Goal: Task Accomplishment & Management: Manage account settings

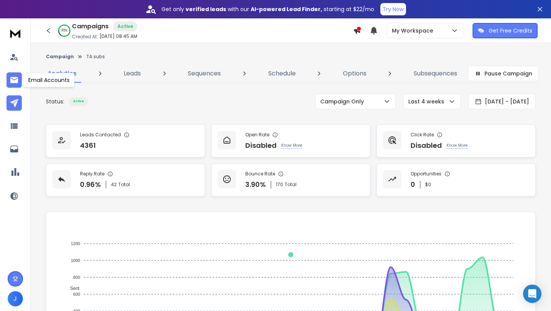
click at [15, 84] on icon at bounding box center [14, 79] width 9 height 9
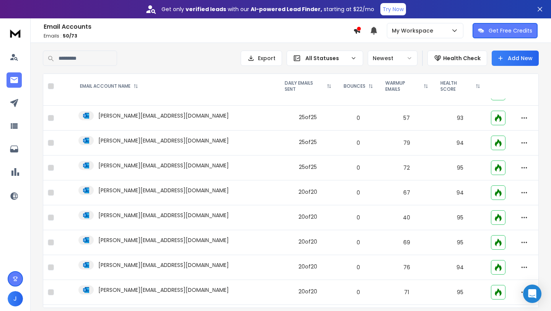
scroll to position [436, 0]
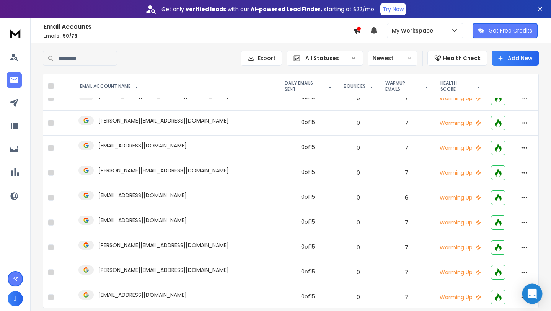
click at [533, 290] on icon "Open Intercom Messenger" at bounding box center [532, 294] width 9 height 10
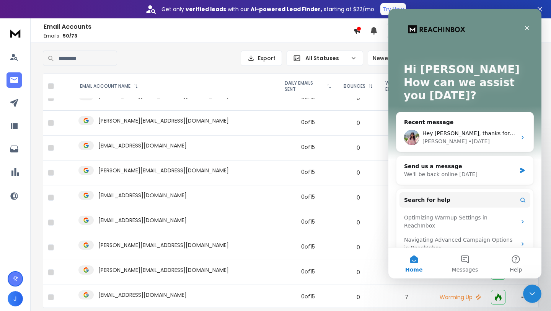
scroll to position [0, 0]
click at [506, 137] on div "Hey Julia, thanks for your patience. The email lily@dealsgrowth.co was unable t…" at bounding box center [470, 133] width 94 height 8
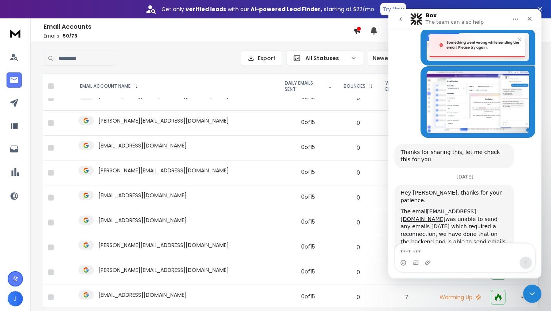
scroll to position [196, 0]
click at [415, 253] on textarea "Message…" at bounding box center [465, 250] width 140 height 13
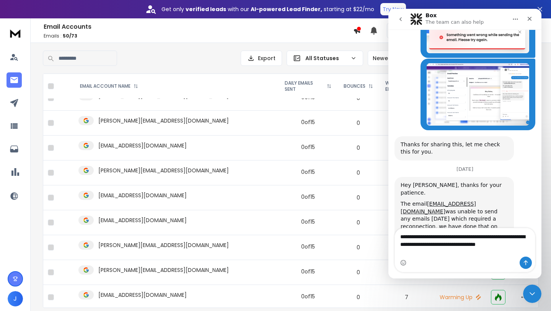
scroll to position [211, 0]
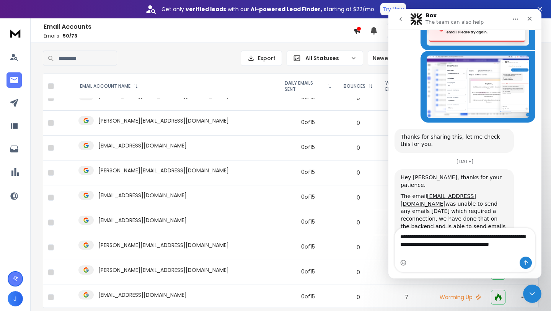
type textarea "**********"
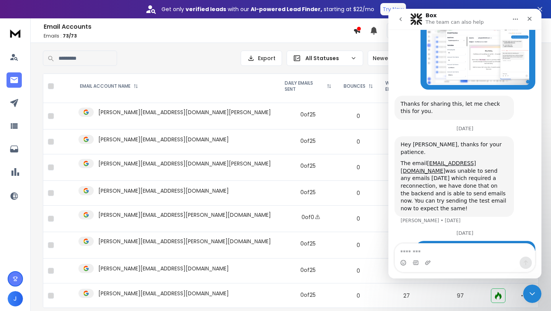
scroll to position [1614, 0]
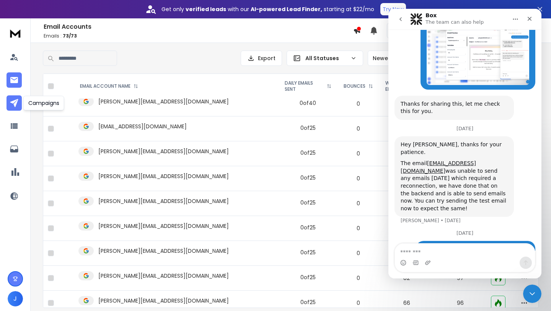
click at [19, 107] on link at bounding box center [14, 102] width 15 height 15
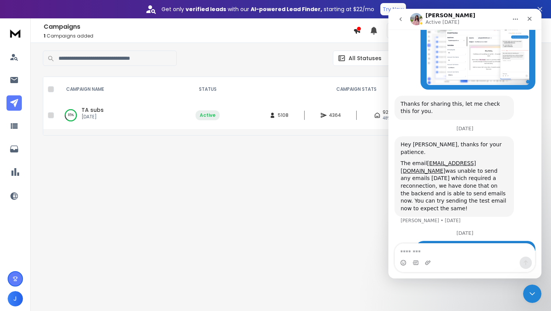
click at [535, 296] on icon "Close Intercom Messenger" at bounding box center [532, 293] width 9 height 9
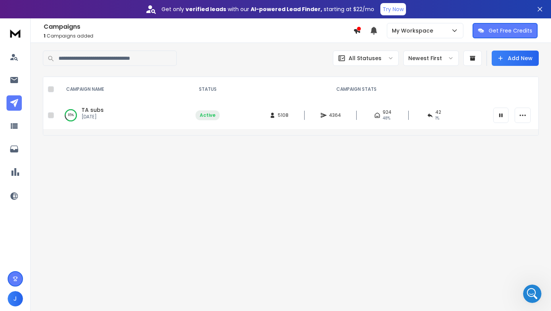
scroll to position [244, 0]
click at [13, 82] on icon at bounding box center [14, 80] width 8 height 6
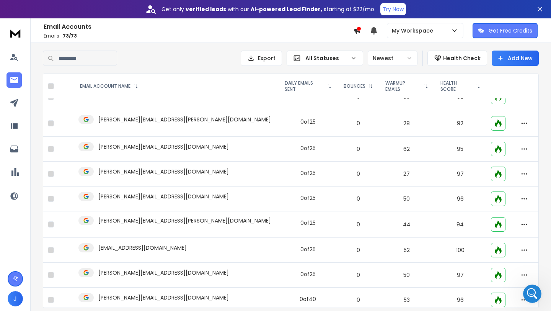
scroll to position [1614, 0]
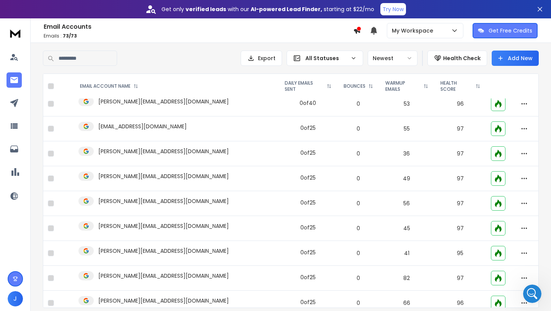
click at [532, 291] on icon "Open Intercom Messenger" at bounding box center [533, 294] width 13 height 13
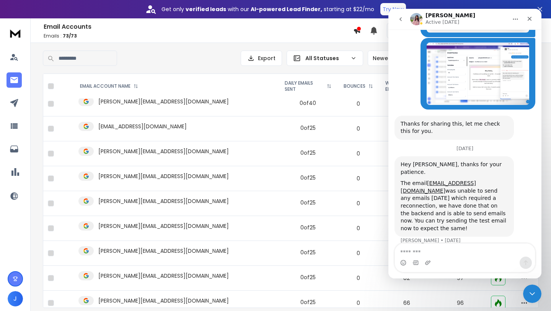
scroll to position [244, 0]
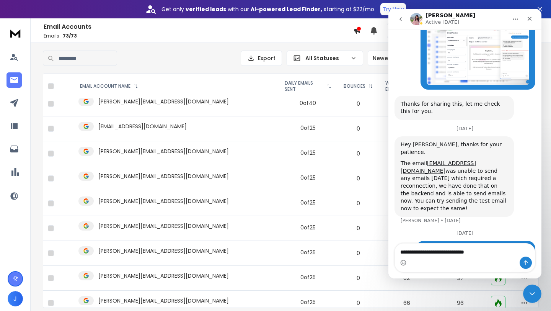
type textarea "**********"
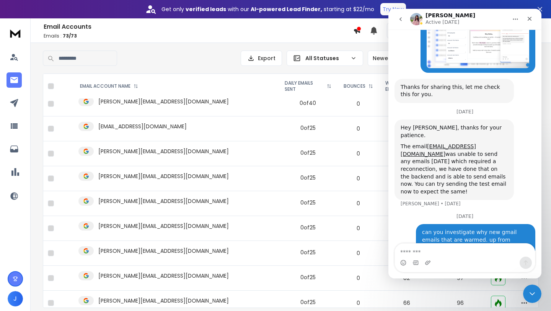
scroll to position [262, 0]
click at [530, 293] on icon "Close Intercom Messenger" at bounding box center [532, 293] width 9 height 9
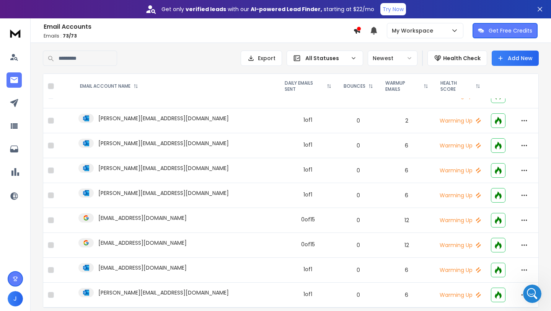
scroll to position [0, 0]
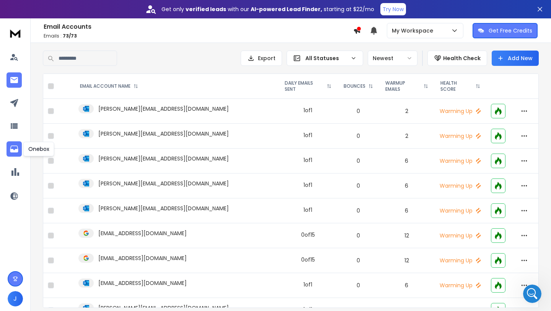
click at [11, 150] on icon at bounding box center [14, 149] width 8 height 7
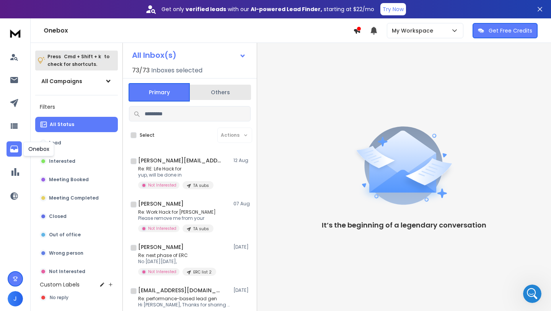
click at [4, 100] on div "J" at bounding box center [15, 166] width 31 height 296
click at [10, 103] on icon at bounding box center [14, 102] width 9 height 9
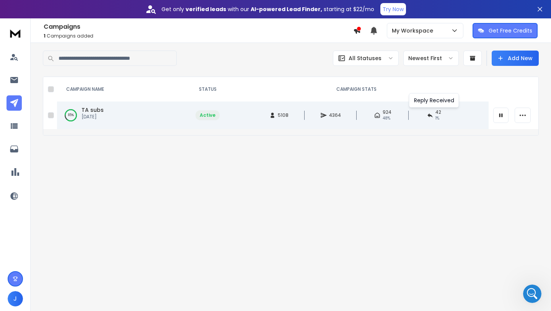
click at [428, 121] on div "42 1 %" at bounding box center [435, 115] width 23 height 12
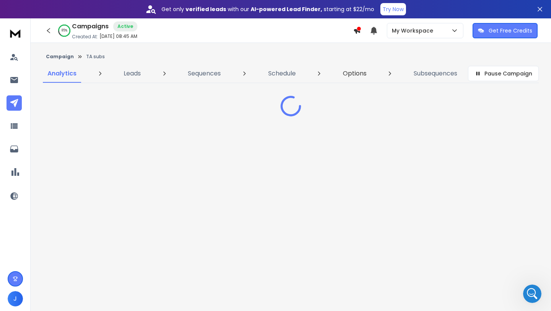
click at [352, 78] on p "Options" at bounding box center [355, 73] width 24 height 9
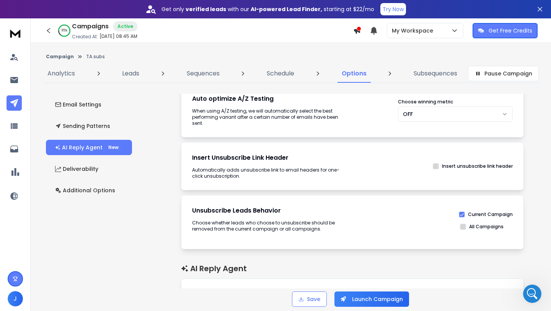
scroll to position [548, 0]
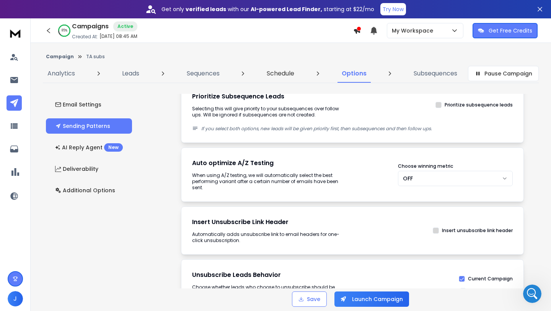
click at [279, 78] on p "Schedule" at bounding box center [281, 73] width 28 height 9
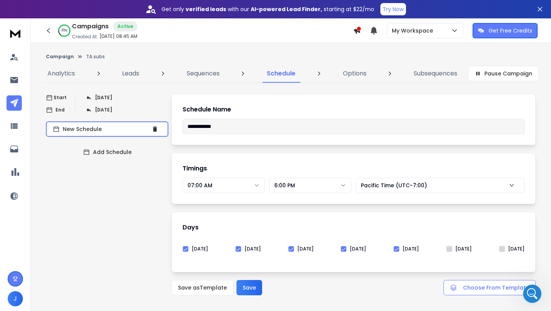
click at [449, 249] on button "Saturday" at bounding box center [449, 249] width 6 height 6
click at [497, 249] on div "Monday Tuesday Wednesday Thursday Friday Saturday Sunday" at bounding box center [354, 249] width 342 height 25
click at [504, 249] on div "Sunday" at bounding box center [512, 249] width 26 height 6
click at [502, 249] on button "Sunday" at bounding box center [502, 249] width 6 height 6
click at [247, 284] on button "Save" at bounding box center [250, 287] width 26 height 15
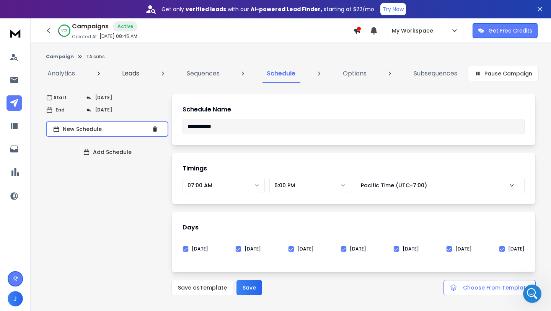
click at [133, 70] on p "Leads" at bounding box center [130, 73] width 17 height 9
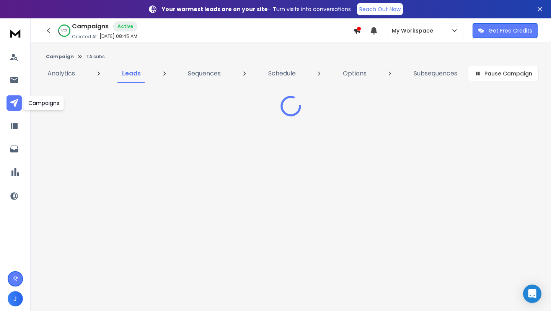
click at [9, 103] on link at bounding box center [14, 102] width 15 height 15
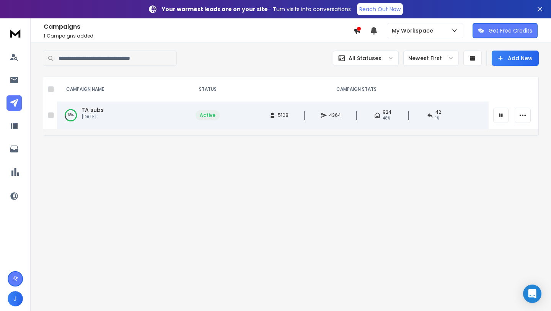
click at [132, 108] on div "85 % TA subs 15 days ago" at bounding box center [124, 115] width 119 height 18
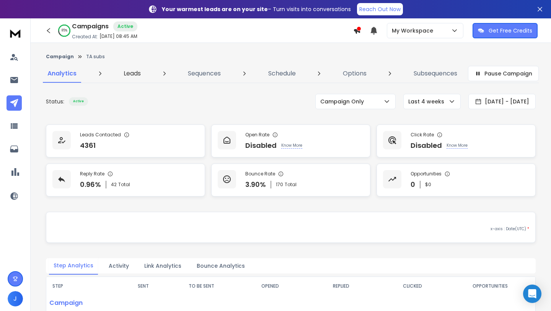
click at [131, 72] on p "Leads" at bounding box center [132, 73] width 17 height 9
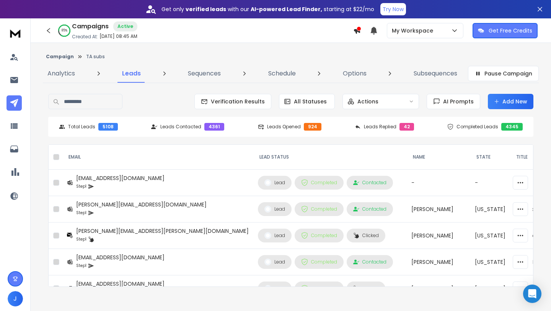
click at [523, 101] on button "Add New" at bounding box center [511, 101] width 46 height 15
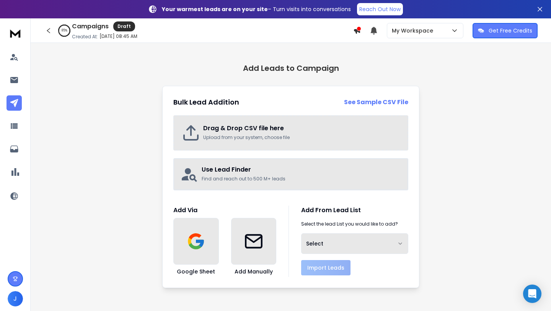
click at [266, 134] on p "Upload from your system, choose file" at bounding box center [301, 137] width 197 height 6
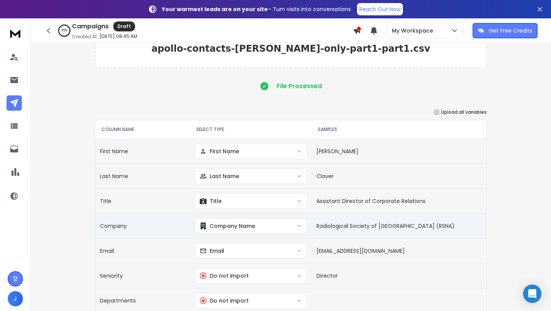
scroll to position [166, 0]
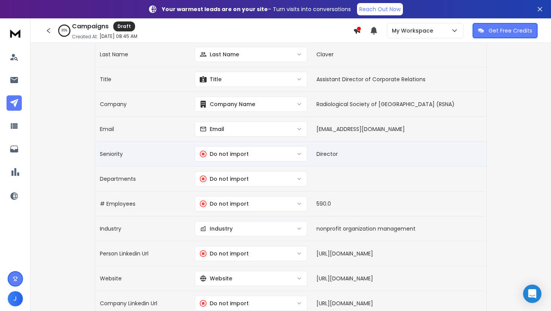
click at [249, 151] on button "Do not import" at bounding box center [251, 153] width 113 height 15
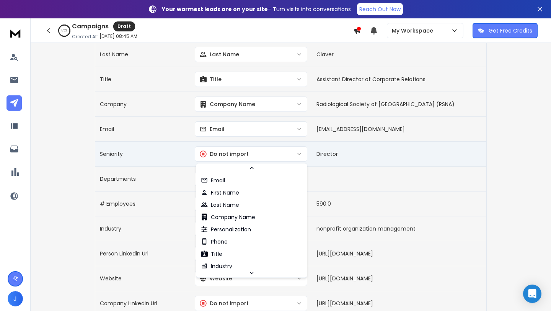
scroll to position [77, 0]
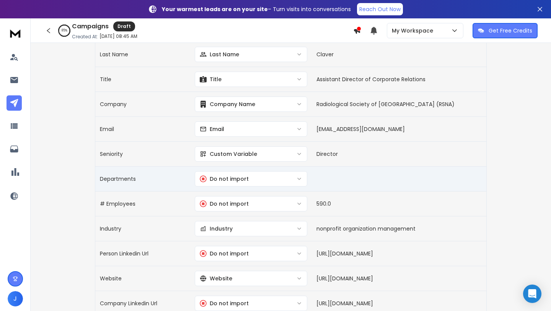
click at [242, 177] on div "Do not import" at bounding box center [224, 179] width 49 height 8
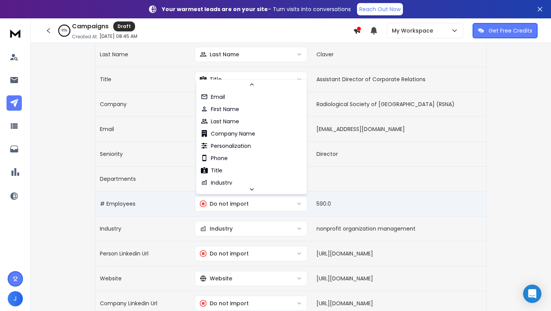
click at [242, 204] on div "Do not import" at bounding box center [224, 204] width 49 height 8
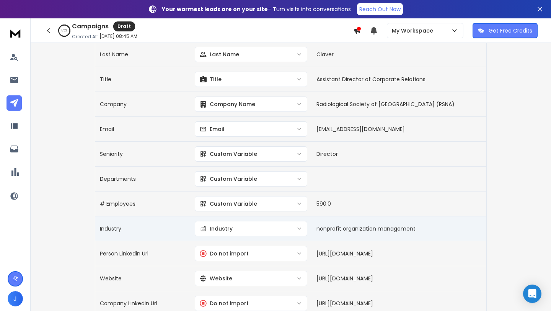
scroll to position [237, 0]
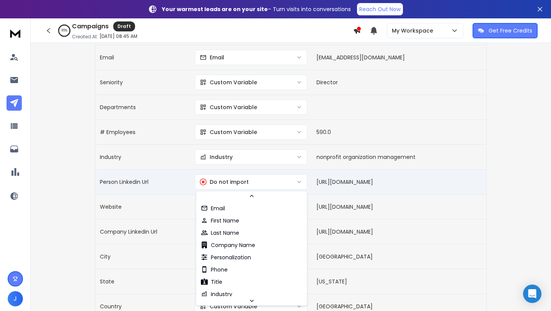
click at [236, 184] on div "Do not import" at bounding box center [224, 182] width 49 height 8
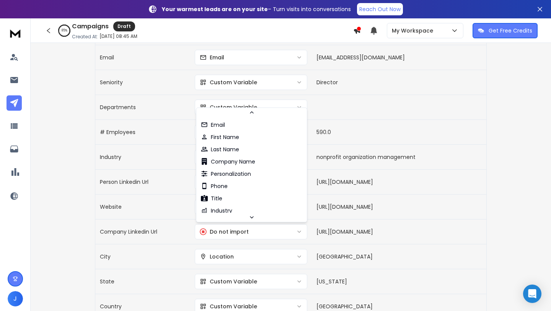
click at [237, 228] on div "Do not import" at bounding box center [224, 232] width 49 height 8
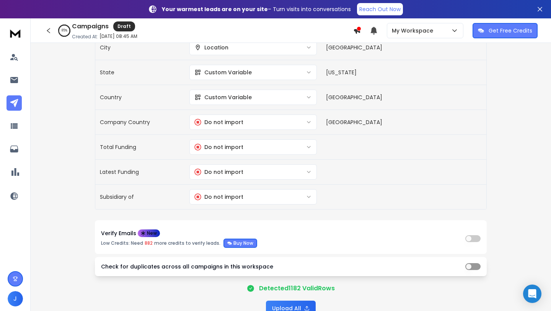
scroll to position [463, 0]
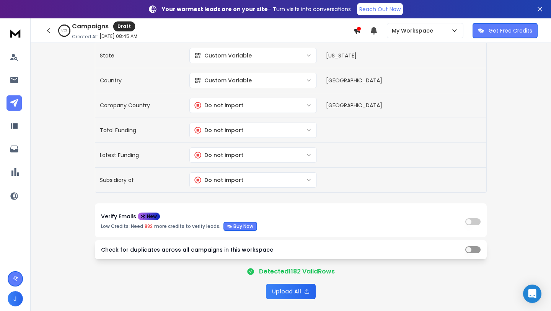
click at [476, 251] on button "Check for duplicates across all campaigns in this workspace" at bounding box center [473, 249] width 15 height 7
click at [292, 287] on button "Upload All" at bounding box center [291, 291] width 50 height 15
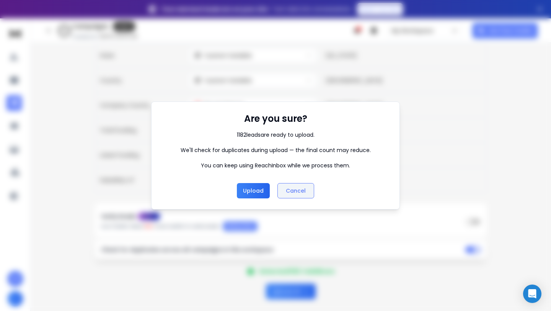
click at [250, 184] on button "Upload" at bounding box center [253, 190] width 33 height 15
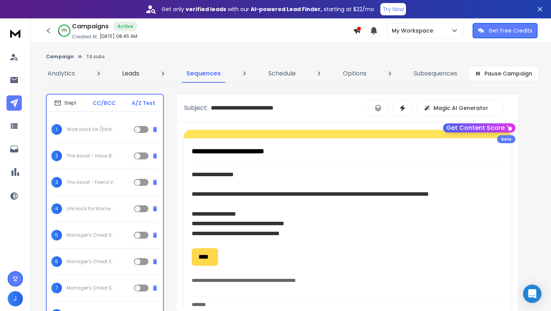
click at [136, 73] on p "Leads" at bounding box center [130, 73] width 17 height 9
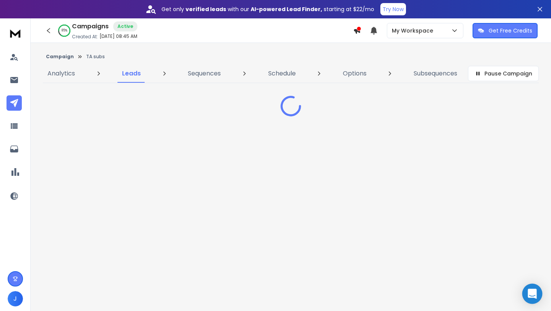
click at [531, 299] on div "Open Intercom Messenger" at bounding box center [533, 294] width 20 height 20
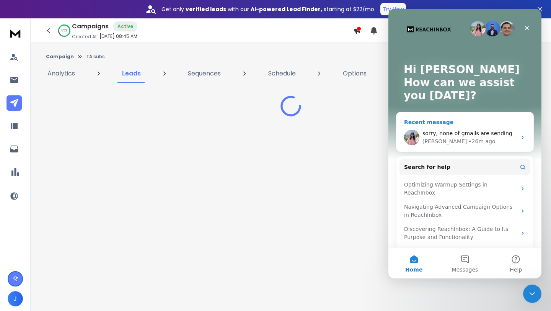
click at [448, 134] on span "sorry, none of gmails are sending" at bounding box center [468, 133] width 90 height 6
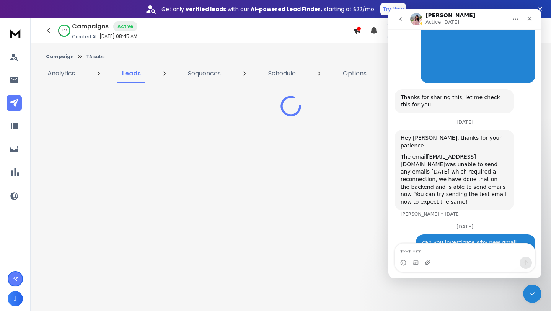
scroll to position [262, 0]
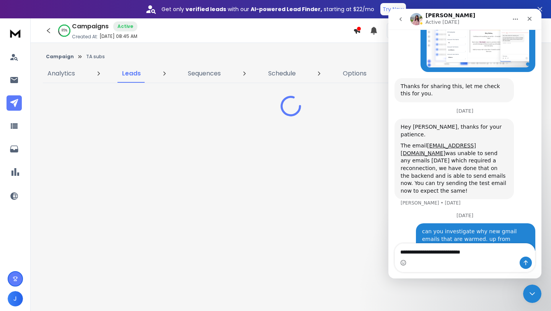
type textarea "**********"
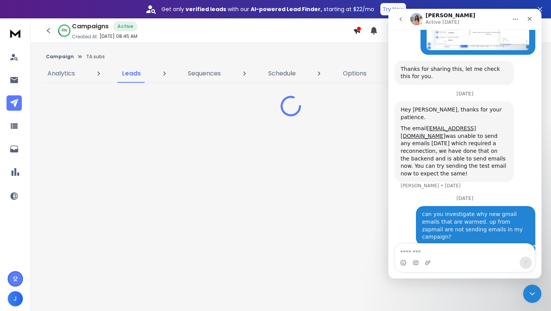
click at [534, 288] on div "Close Intercom Messenger" at bounding box center [532, 294] width 18 height 18
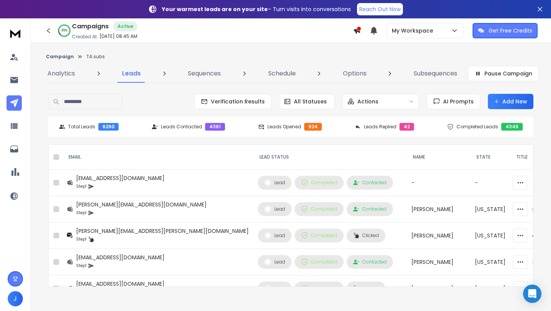
click at [502, 95] on button "Add New" at bounding box center [511, 101] width 46 height 15
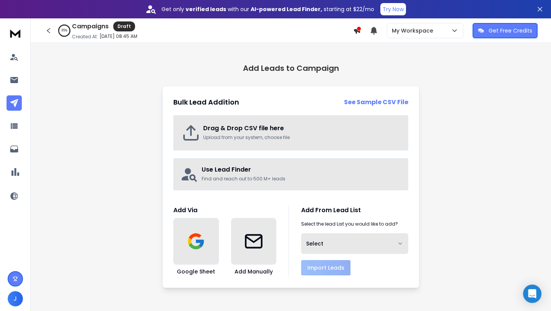
click at [235, 136] on p "Upload from your system, choose file" at bounding box center [301, 137] width 197 height 6
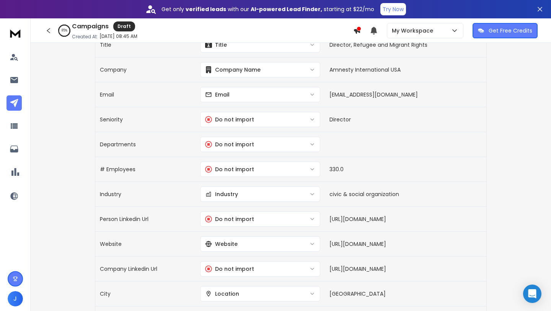
scroll to position [204, 0]
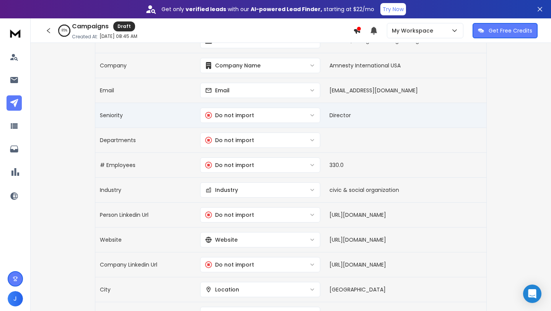
click at [257, 116] on button "Do not import" at bounding box center [260, 115] width 120 height 15
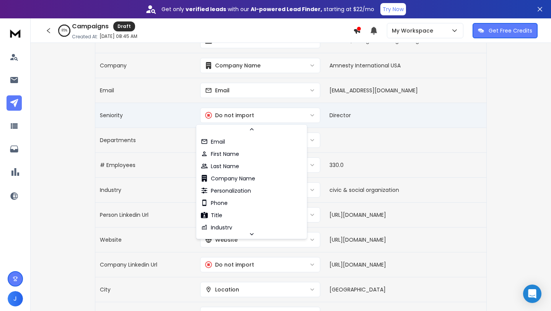
scroll to position [77, 0]
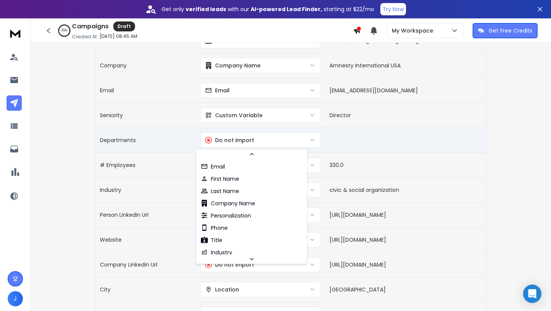
click at [245, 140] on div "Do not import" at bounding box center [229, 140] width 49 height 8
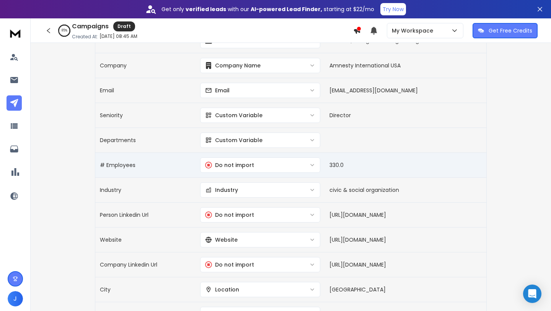
click at [240, 168] on button "Do not import" at bounding box center [260, 164] width 120 height 15
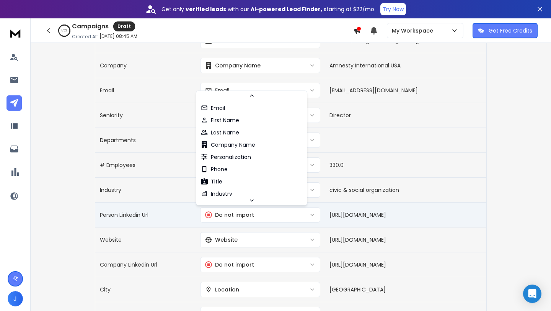
click at [240, 215] on div "Do not import" at bounding box center [229, 215] width 49 height 8
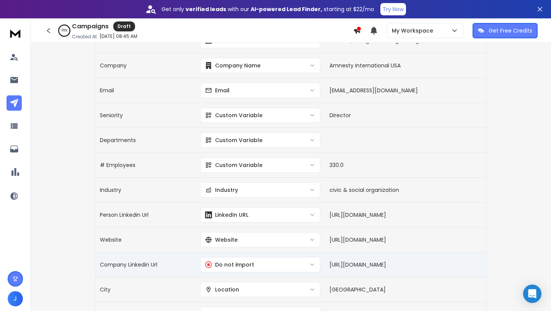
click at [216, 265] on div "Do not import" at bounding box center [229, 265] width 49 height 8
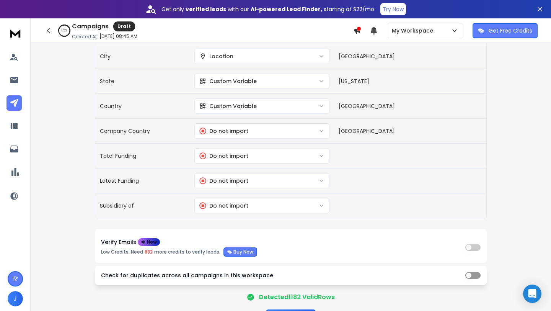
scroll to position [445, 0]
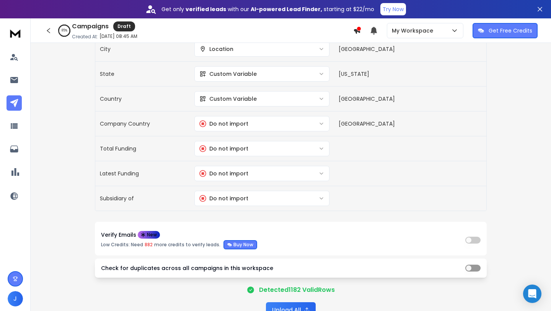
click at [474, 266] on button "Check for duplicates across all campaigns in this workspace" at bounding box center [473, 268] width 15 height 7
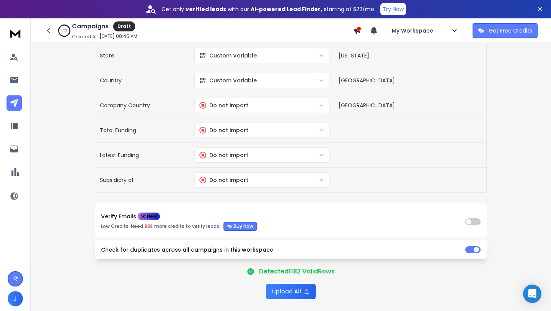
click at [287, 293] on button "Upload All" at bounding box center [291, 291] width 50 height 15
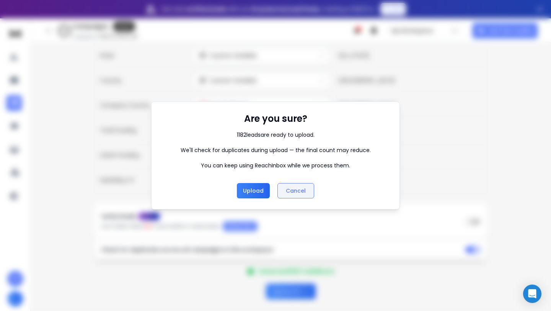
click at [259, 186] on button "Upload" at bounding box center [253, 190] width 33 height 15
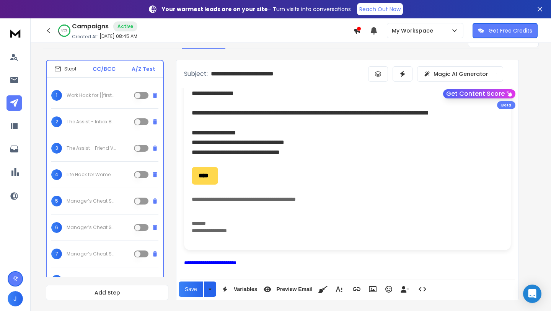
scroll to position [116, 0]
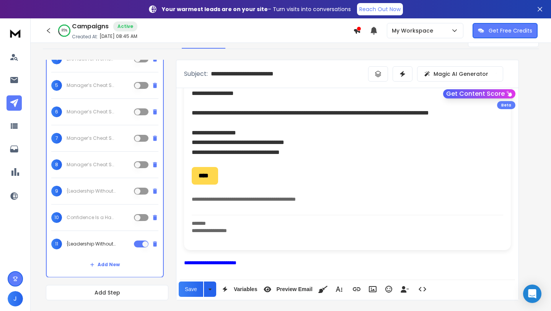
click at [87, 244] on p "{Leadership Without Burnout|Burnout Isn’t a Badge of Honor|Lead Without Running…" at bounding box center [91, 244] width 49 height 6
type input "**********"
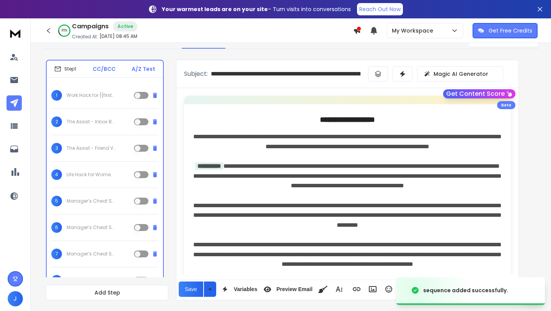
scroll to position [0, 0]
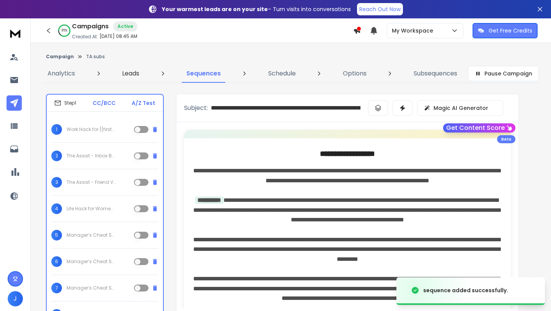
click at [131, 69] on p "Leads" at bounding box center [130, 73] width 17 height 9
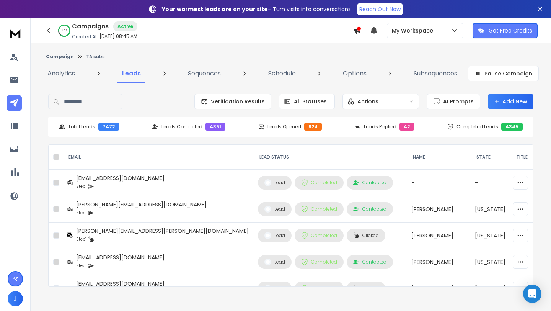
click at [509, 97] on button "Add New" at bounding box center [511, 101] width 46 height 15
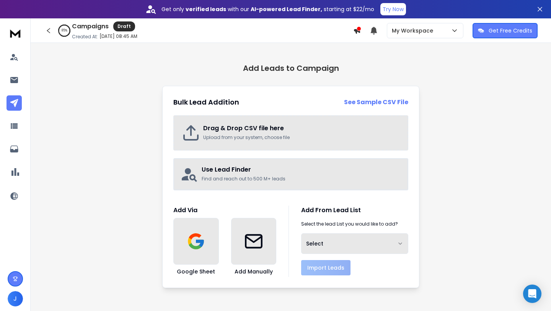
click at [320, 128] on h2 "Drag & Drop CSV file here" at bounding box center [301, 128] width 197 height 9
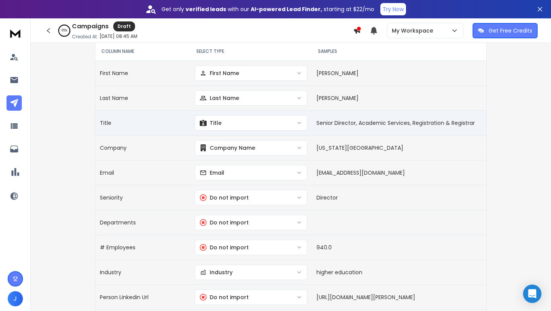
scroll to position [146, 0]
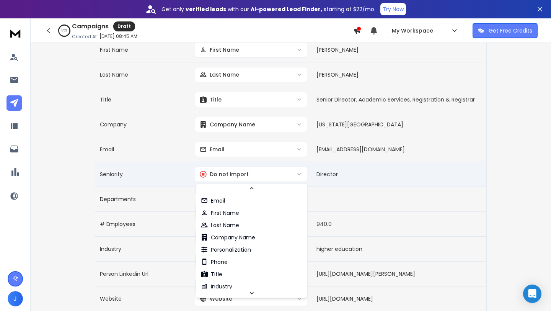
click at [257, 177] on button "Do not import" at bounding box center [251, 174] width 113 height 15
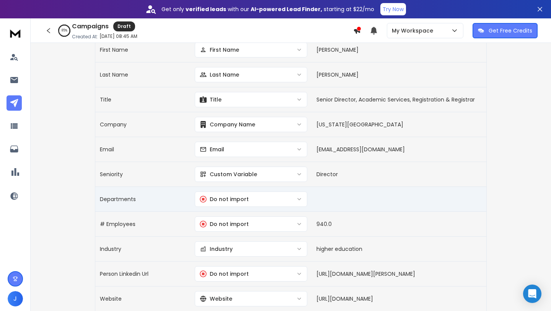
click at [245, 201] on div "Do not import" at bounding box center [224, 199] width 49 height 8
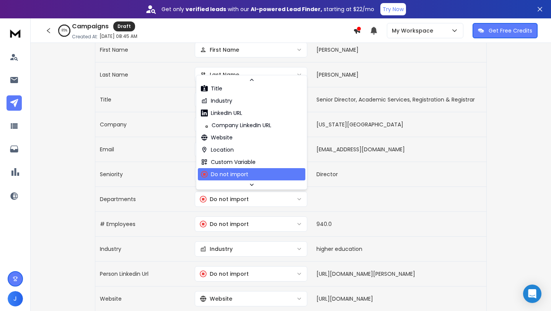
scroll to position [70, 0]
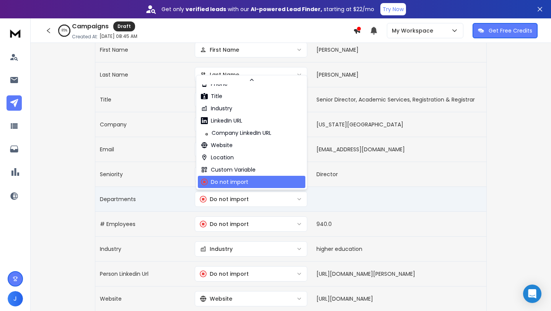
click at [173, 203] on td "Departments" at bounding box center [142, 198] width 95 height 25
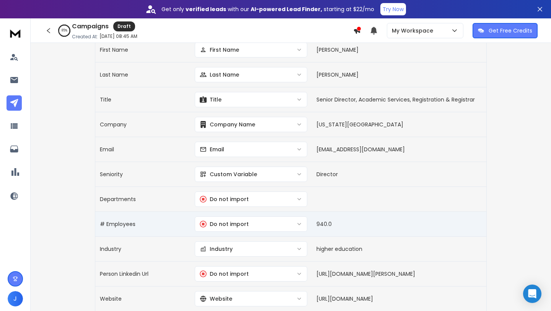
click at [226, 226] on div "Do not import" at bounding box center [224, 224] width 49 height 8
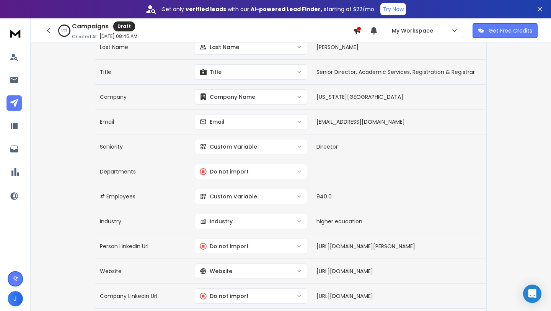
scroll to position [225, 0]
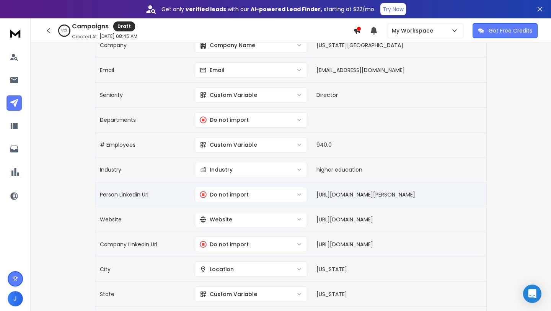
click at [236, 196] on div "Do not import" at bounding box center [224, 195] width 49 height 8
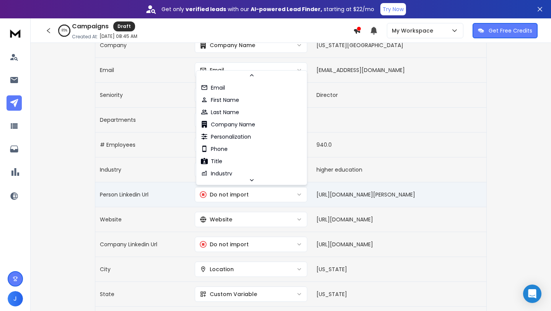
scroll to position [77, 0]
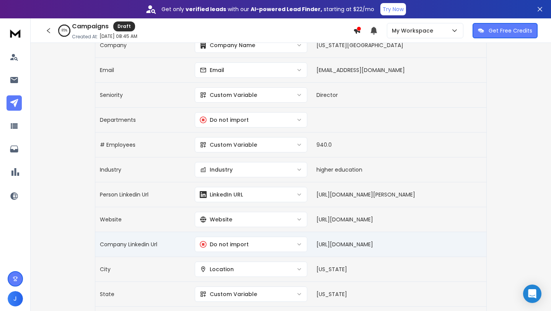
click at [212, 243] on div "Do not import" at bounding box center [224, 244] width 49 height 8
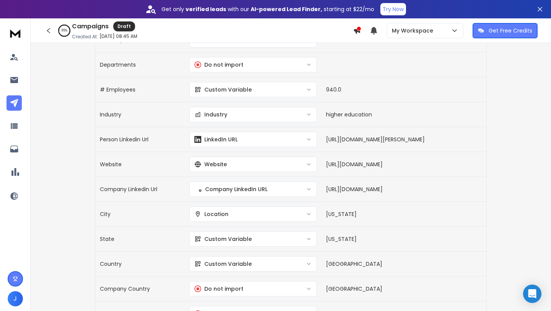
scroll to position [463, 0]
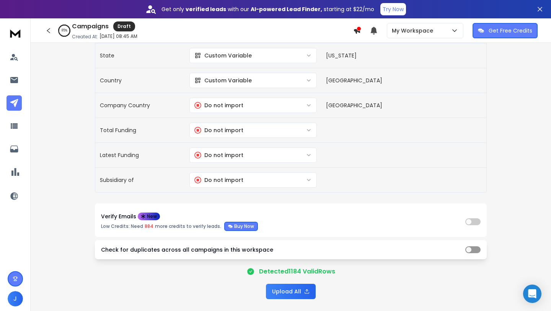
click at [474, 247] on button "Check for duplicates across all campaigns in this workspace" at bounding box center [473, 249] width 15 height 7
click at [302, 289] on button "Upload All" at bounding box center [291, 291] width 50 height 15
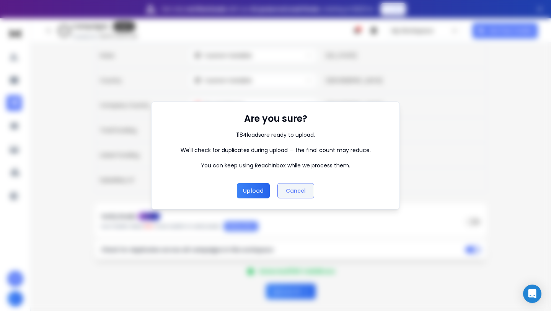
click at [247, 189] on button "Upload" at bounding box center [253, 190] width 33 height 15
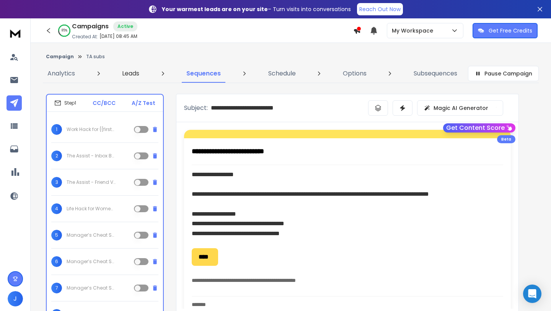
click at [132, 73] on p "Leads" at bounding box center [130, 73] width 17 height 9
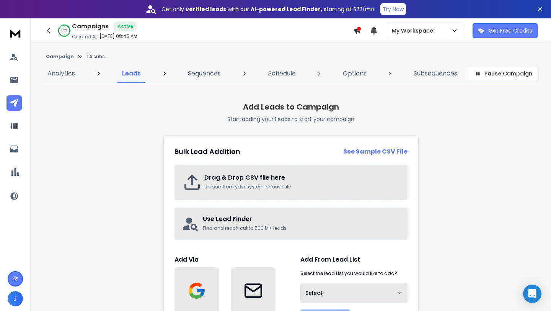
click at [299, 180] on h2 "Drag & Drop CSV file here" at bounding box center [301, 177] width 195 height 9
type input "**********"
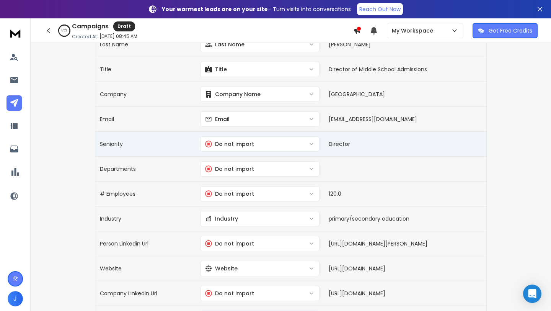
scroll to position [180, 0]
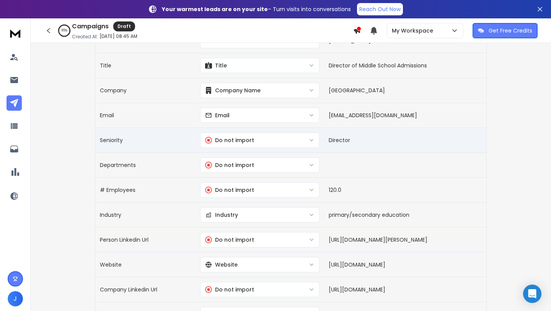
click at [261, 134] on button "Do not import" at bounding box center [260, 139] width 120 height 15
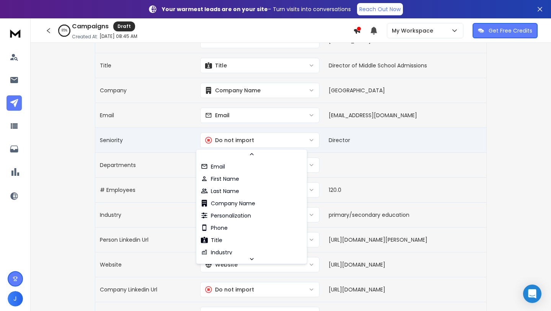
scroll to position [77, 0]
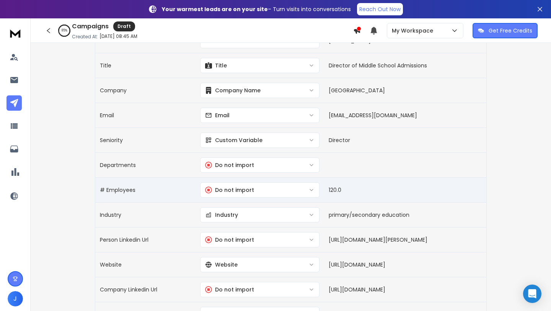
click at [242, 191] on div "Do not import" at bounding box center [229, 190] width 49 height 8
click at [220, 240] on div "Do not import" at bounding box center [229, 240] width 49 height 8
click at [226, 293] on button "Do not import" at bounding box center [260, 289] width 120 height 15
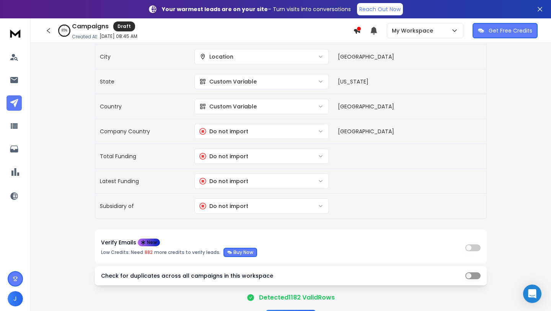
scroll to position [463, 0]
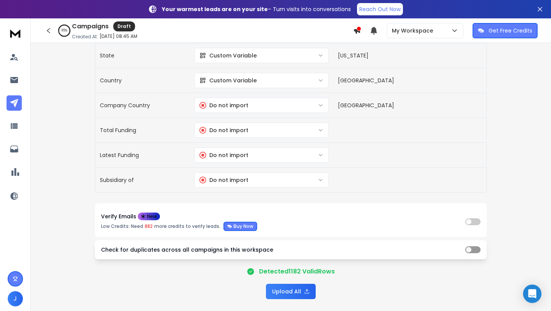
click at [473, 245] on div "Check for duplicates across all campaigns in this workspace" at bounding box center [291, 249] width 392 height 19
click at [474, 247] on button "Check for duplicates across all campaigns in this workspace" at bounding box center [473, 249] width 15 height 7
click at [286, 294] on button "Upload All" at bounding box center [291, 291] width 50 height 15
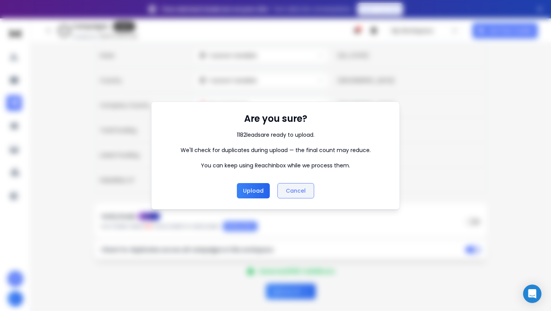
click at [255, 192] on button "Upload" at bounding box center [253, 190] width 33 height 15
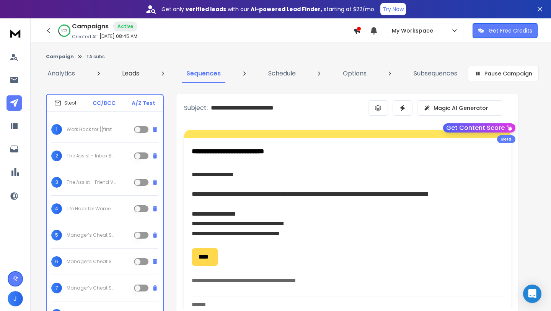
click at [129, 70] on p "Leads" at bounding box center [130, 73] width 17 height 9
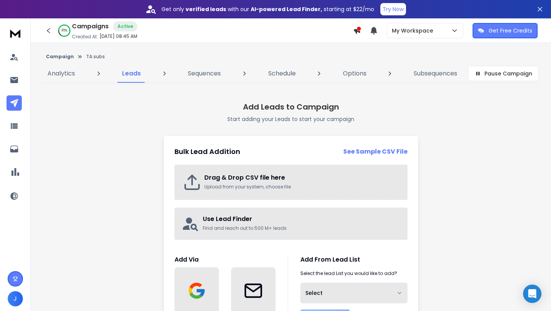
click at [259, 177] on h2 "Drag & Drop CSV file here" at bounding box center [301, 177] width 195 height 9
type input "**********"
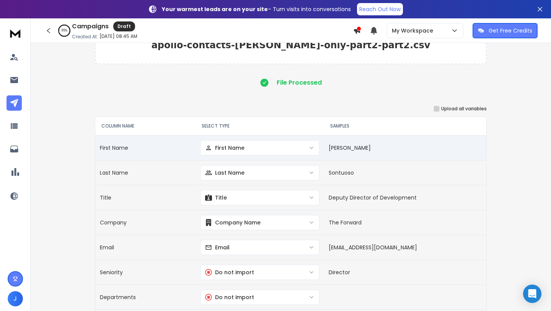
scroll to position [152, 0]
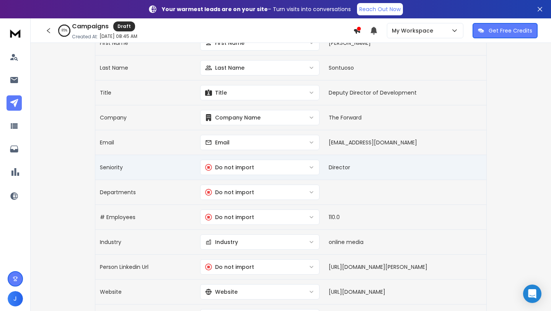
click at [265, 165] on button "Do not import" at bounding box center [260, 167] width 120 height 15
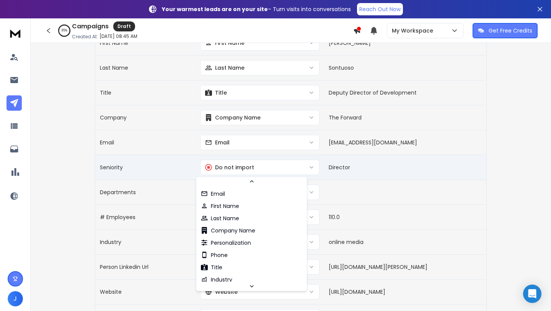
scroll to position [77, 0]
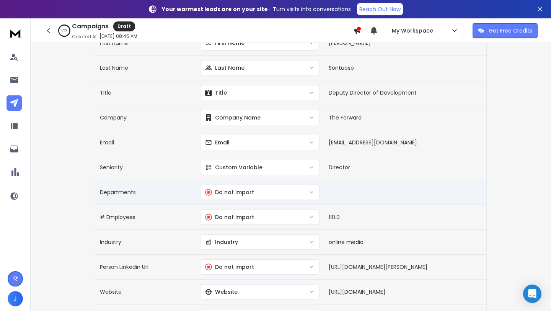
click at [245, 190] on div "Do not import" at bounding box center [229, 192] width 49 height 8
click at [234, 214] on div "Do not import" at bounding box center [229, 217] width 49 height 8
click at [241, 267] on div "Do not import" at bounding box center [229, 267] width 49 height 8
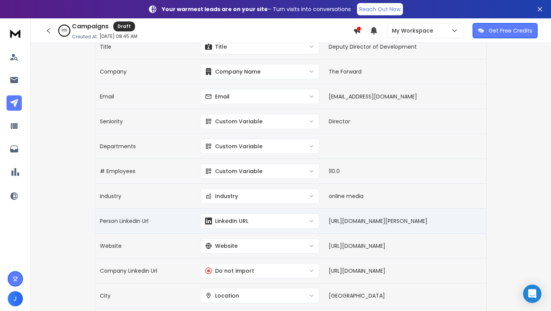
scroll to position [240, 0]
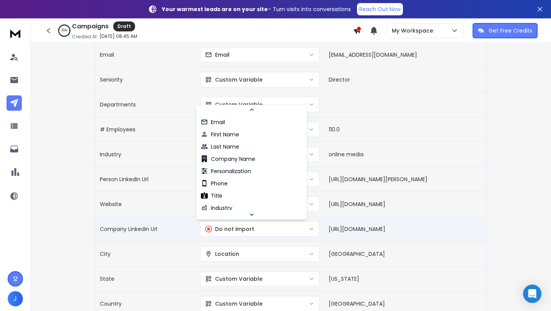
click at [255, 231] on button "Do not import" at bounding box center [260, 228] width 120 height 15
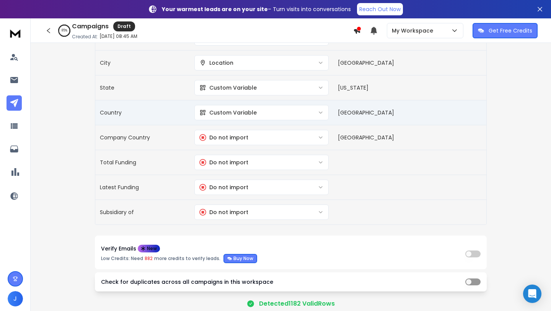
scroll to position [463, 0]
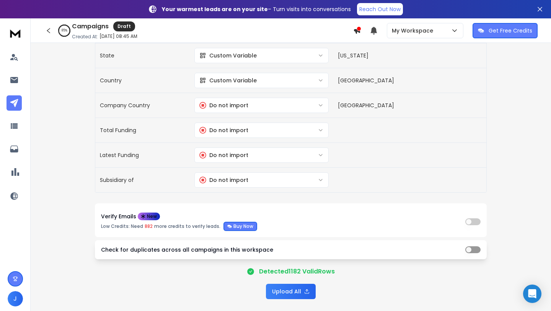
click at [475, 252] on button "Check for duplicates across all campaigns in this workspace" at bounding box center [473, 249] width 15 height 7
click at [308, 289] on icon at bounding box center [306, 291] width 5 height 5
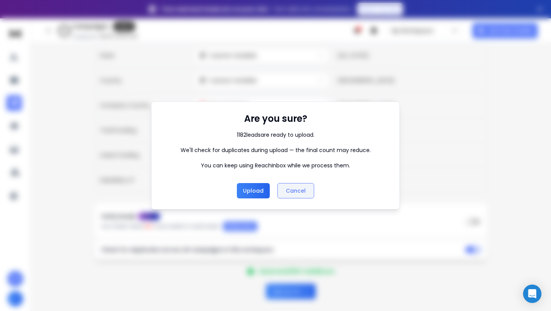
click at [260, 197] on button "Upload" at bounding box center [253, 190] width 33 height 15
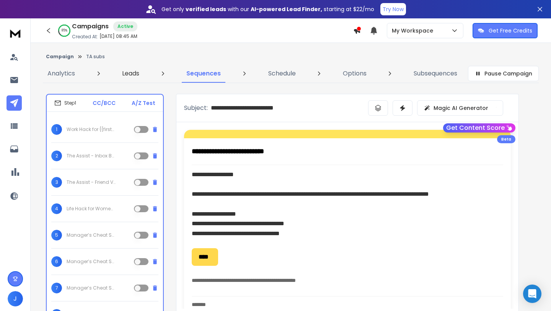
click at [134, 74] on p "Leads" at bounding box center [130, 73] width 17 height 9
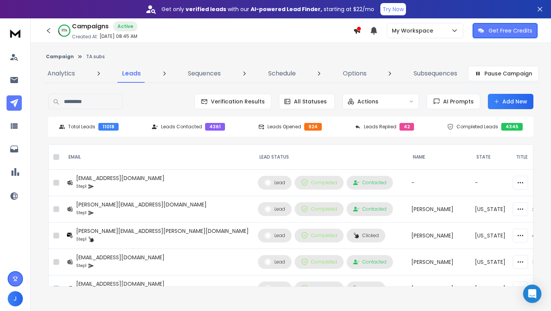
click at [501, 96] on button "Add New" at bounding box center [511, 101] width 46 height 15
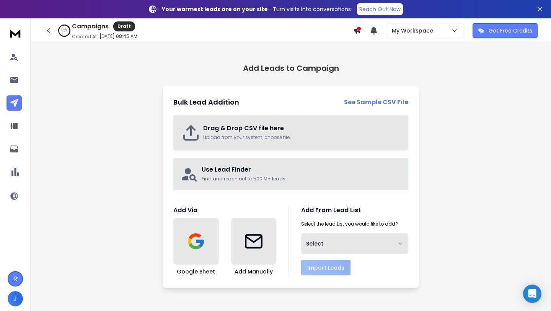
click at [240, 137] on p "Upload from your system, choose file" at bounding box center [301, 137] width 197 height 6
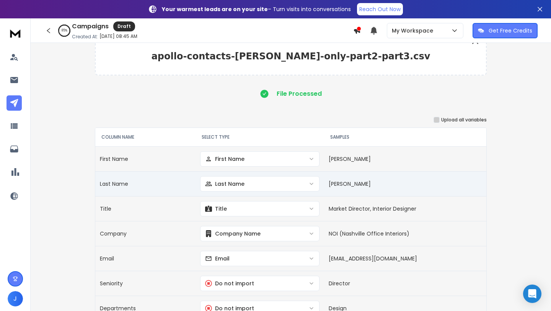
scroll to position [143, 0]
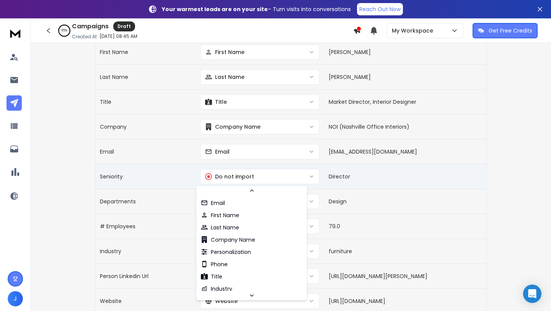
click at [226, 176] on div "Do not import" at bounding box center [229, 177] width 49 height 8
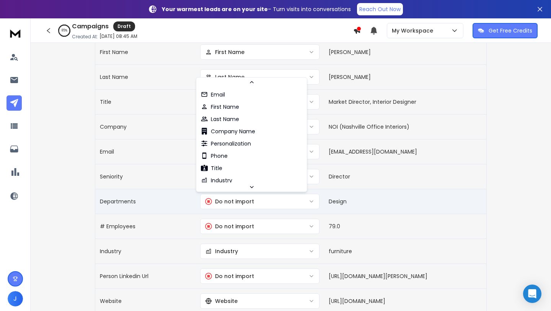
click at [233, 201] on div "Do not import" at bounding box center [229, 202] width 49 height 8
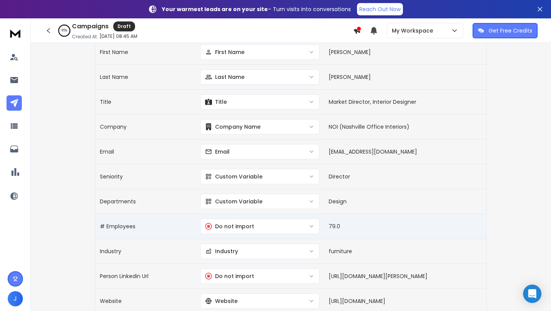
click at [228, 221] on button "Do not import" at bounding box center [260, 226] width 120 height 15
click at [216, 279] on div "Do not import" at bounding box center [229, 276] width 49 height 8
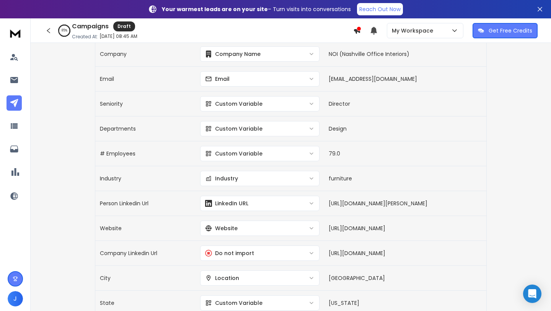
scroll to position [238, 0]
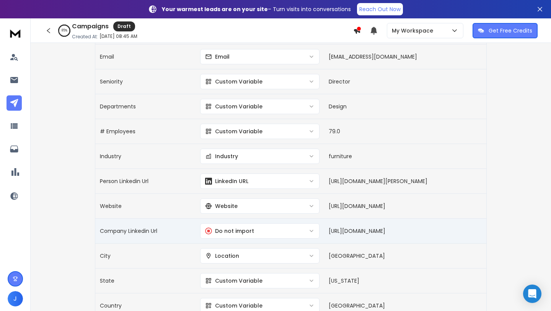
click at [226, 229] on div "Do not import" at bounding box center [229, 231] width 49 height 8
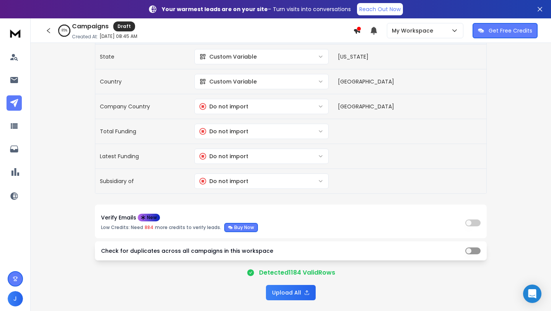
scroll to position [463, 0]
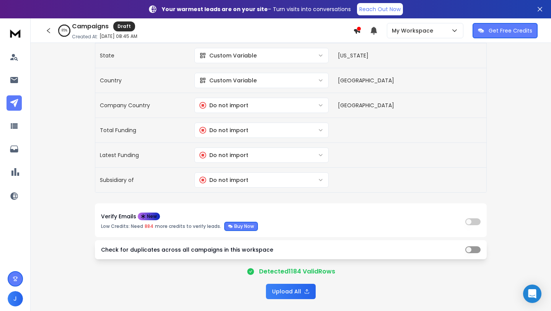
click at [476, 249] on button "Check for duplicates across all campaigns in this workspace" at bounding box center [473, 249] width 15 height 7
click at [283, 294] on button "Upload All" at bounding box center [291, 291] width 50 height 15
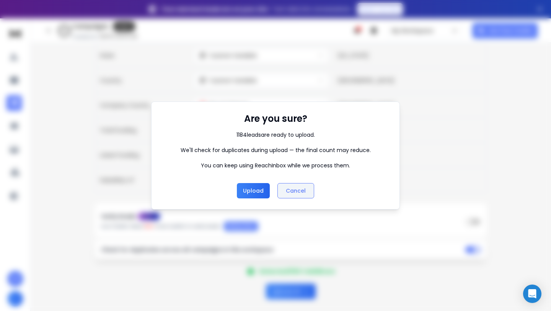
click at [256, 184] on button "Upload" at bounding box center [253, 190] width 33 height 15
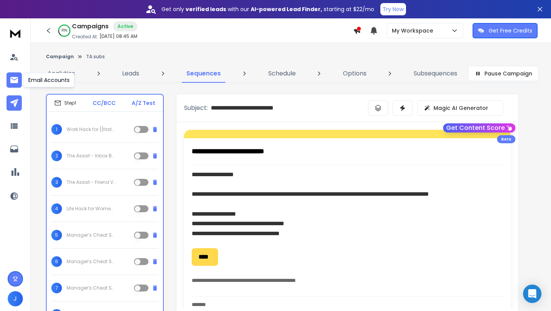
click at [16, 75] on link at bounding box center [14, 79] width 15 height 15
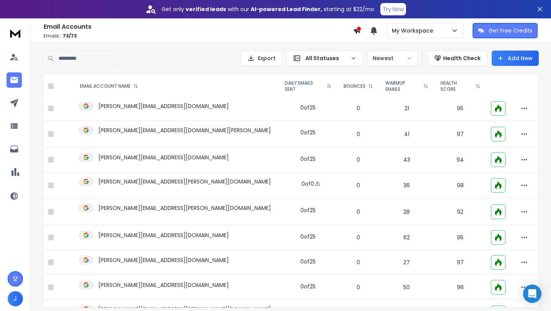
scroll to position [1614, 0]
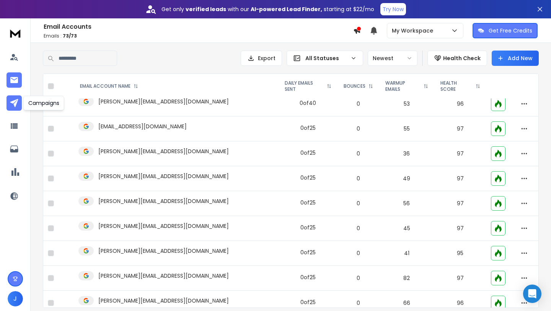
click at [20, 100] on link at bounding box center [14, 102] width 15 height 15
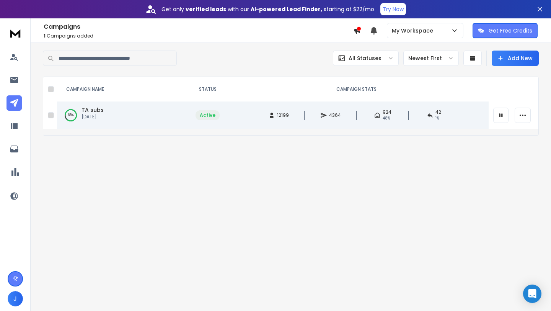
click at [253, 109] on div "12199 4364 924 48 % 42 1 %" at bounding box center [356, 115] width 255 height 12
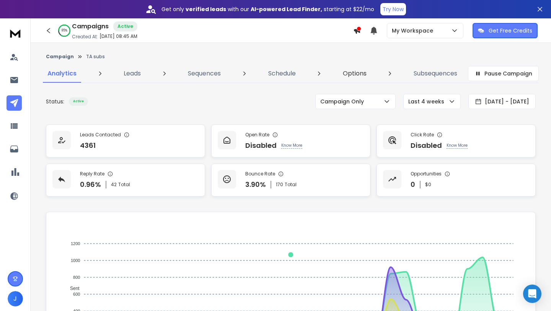
click at [365, 74] on p "Options" at bounding box center [355, 73] width 24 height 9
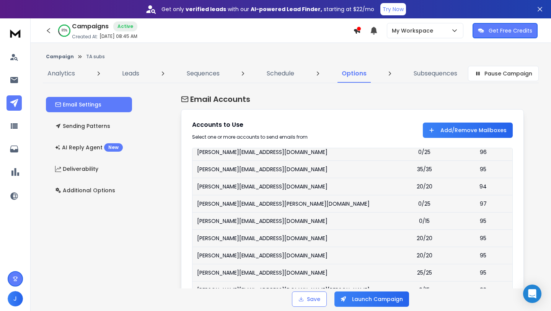
scroll to position [1123, 0]
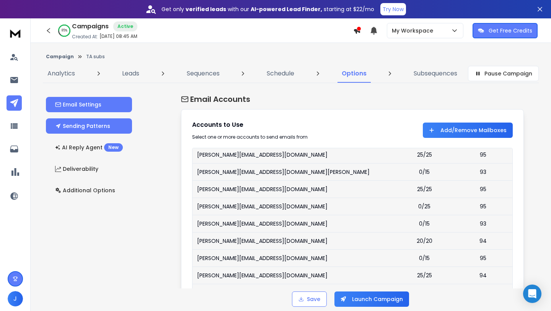
click at [87, 131] on button "Sending Patterns" at bounding box center [89, 125] width 86 height 15
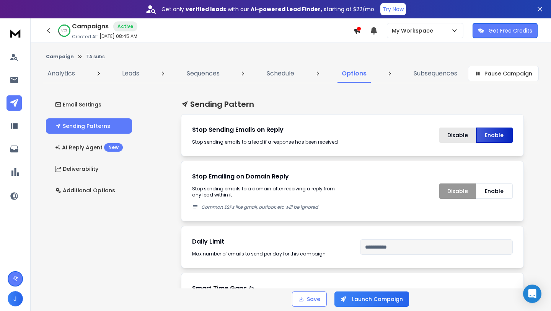
scroll to position [247, 0]
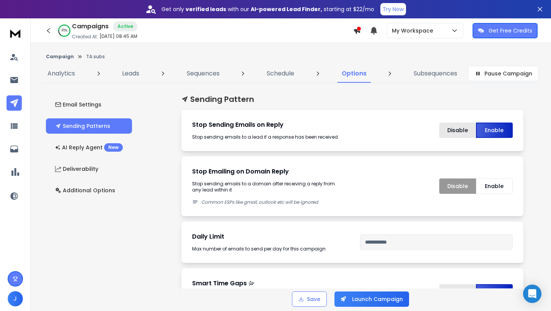
click at [83, 181] on div "Email Settings Sending Patterns AI Reply Agent New Deliverability Additional Op…" at bounding box center [89, 147] width 86 height 101
click at [81, 190] on p "Additional Options" at bounding box center [85, 190] width 60 height 8
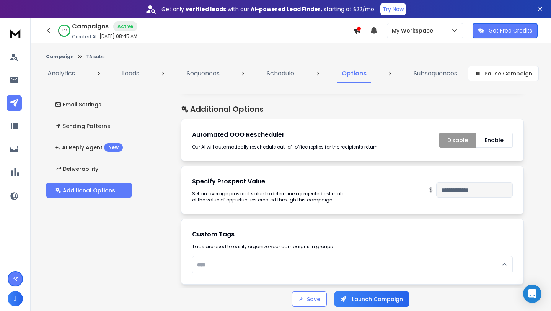
scroll to position [1393, 0]
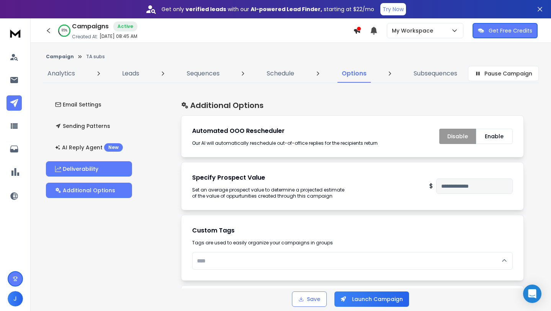
click at [84, 164] on button "Deliverability" at bounding box center [89, 168] width 86 height 15
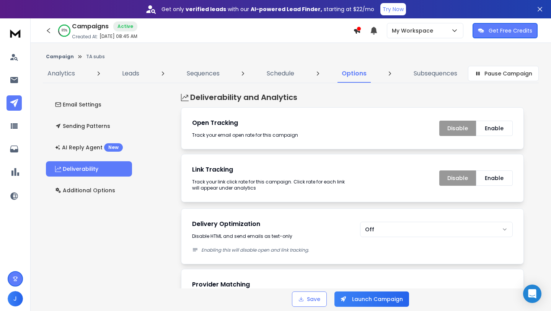
scroll to position [866, 0]
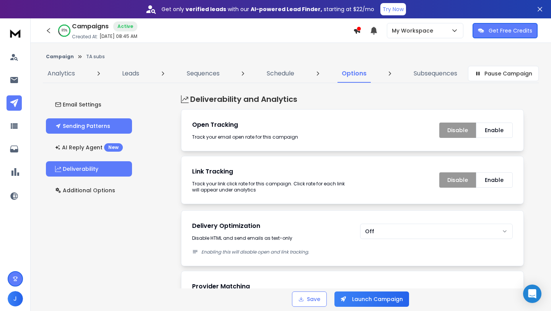
click at [82, 118] on button "Sending Patterns" at bounding box center [89, 125] width 86 height 15
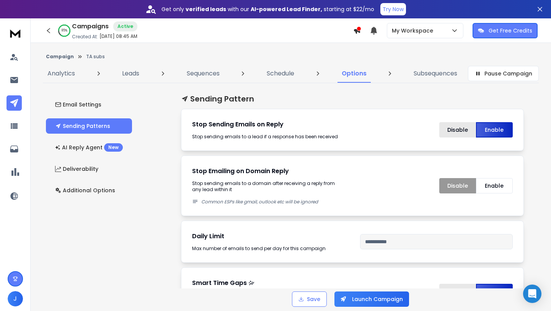
scroll to position [247, 0]
click at [358, 296] on button "Launch Campaign" at bounding box center [372, 298] width 75 height 15
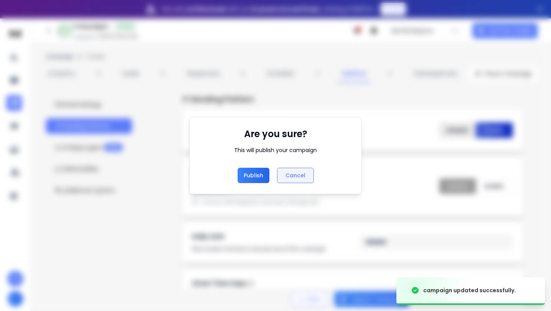
click at [244, 174] on button "Publish" at bounding box center [254, 175] width 32 height 15
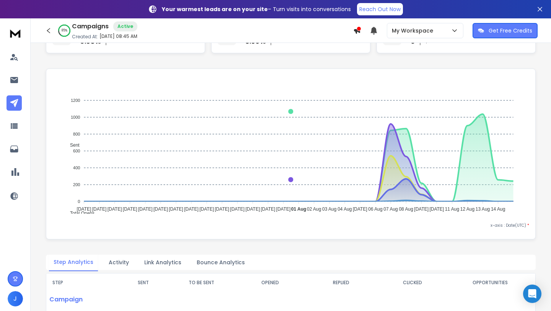
scroll to position [157, 0]
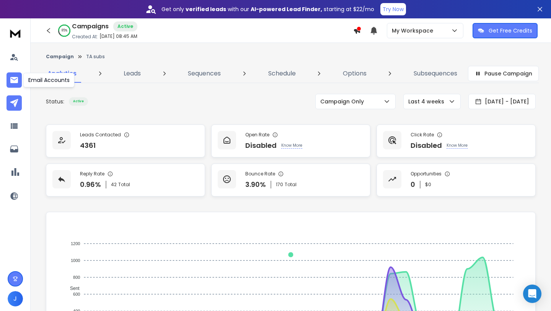
click at [16, 72] on link at bounding box center [14, 79] width 15 height 15
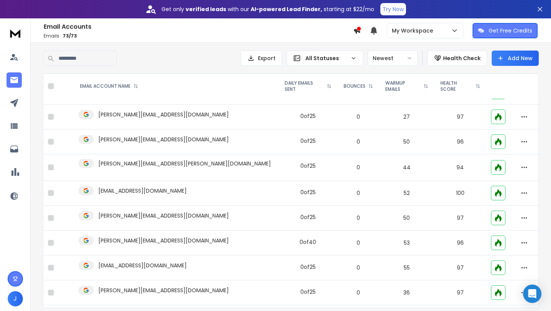
scroll to position [1614, 0]
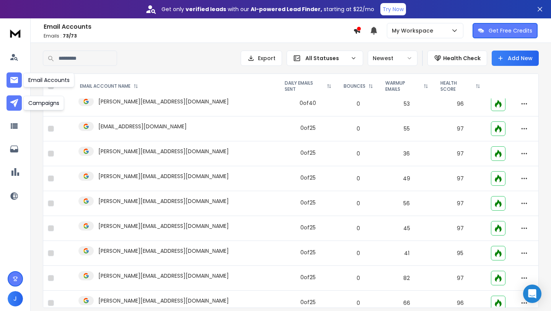
click at [13, 104] on icon at bounding box center [14, 102] width 9 height 9
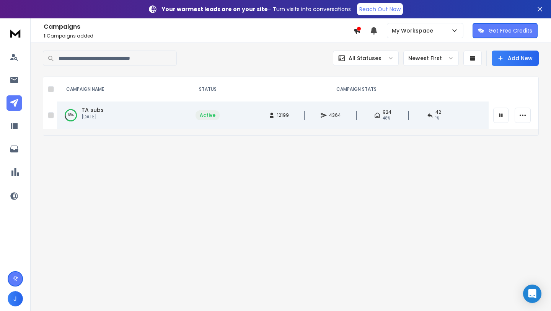
click at [146, 116] on div "85 % TA subs [DATE]" at bounding box center [124, 115] width 119 height 18
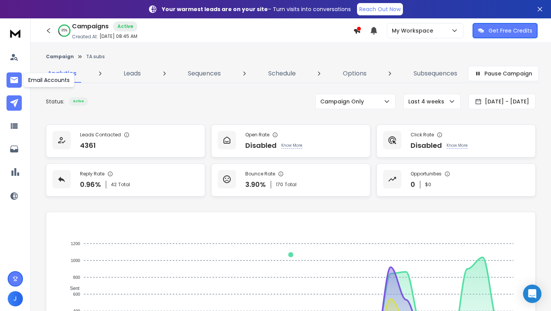
click at [7, 72] on link at bounding box center [14, 79] width 15 height 15
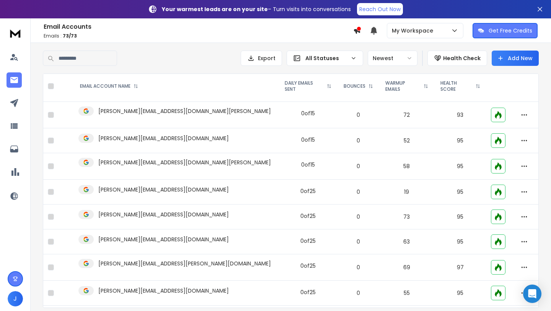
scroll to position [1071, 0]
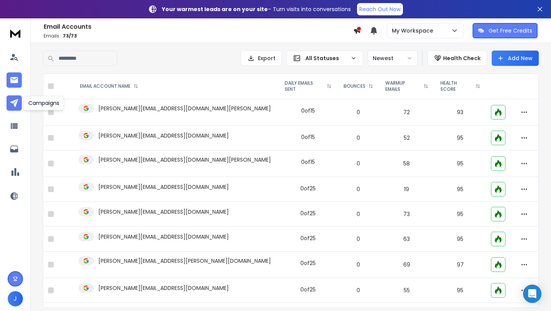
click at [15, 106] on icon at bounding box center [14, 103] width 8 height 8
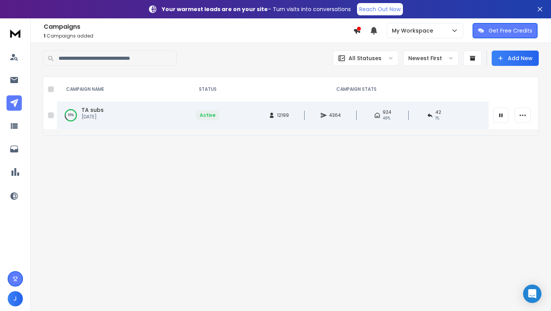
click at [118, 125] on td "85 % TA subs [DATE]" at bounding box center [124, 115] width 134 height 28
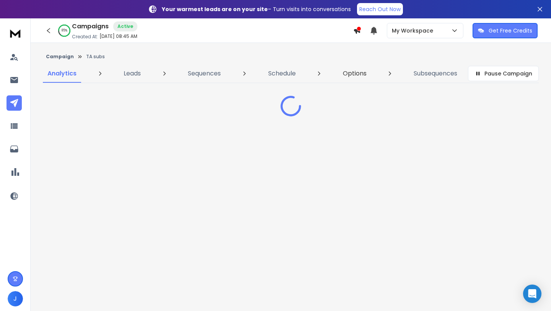
click at [351, 77] on p "Options" at bounding box center [355, 73] width 24 height 9
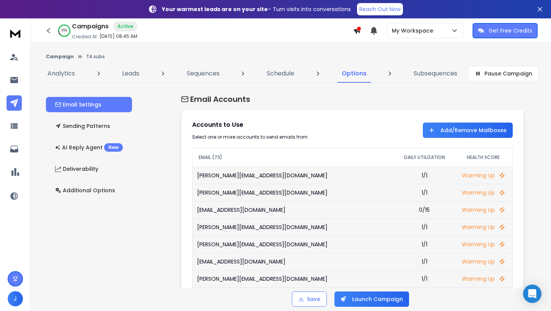
click at [466, 130] on button "Add/Remove Mailboxes" at bounding box center [468, 130] width 90 height 15
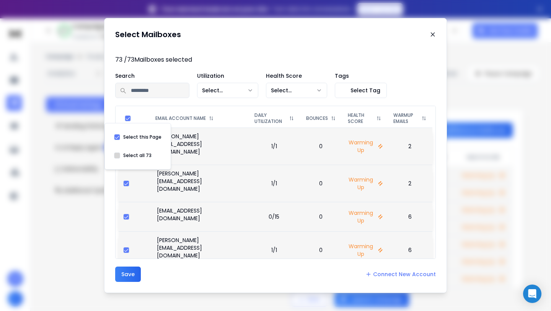
click at [118, 155] on button "Select this Page" at bounding box center [117, 155] width 6 height 6
click at [136, 275] on button "Save" at bounding box center [128, 274] width 26 height 15
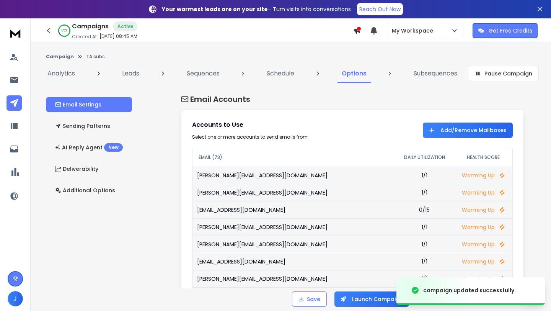
click at [443, 129] on button "Add/Remove Mailboxes" at bounding box center [468, 130] width 90 height 15
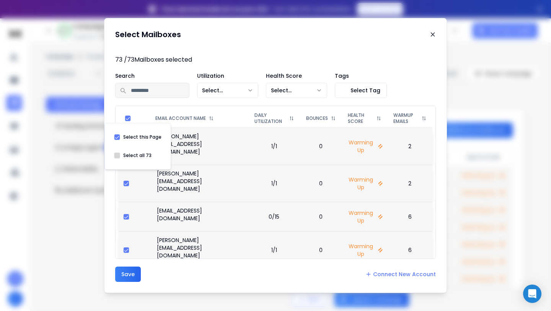
click at [128, 116] on button "Select this Page" at bounding box center [128, 118] width 6 height 6
click at [127, 214] on button "button" at bounding box center [126, 217] width 6 height 6
click at [130, 270] on button "Save" at bounding box center [128, 274] width 26 height 15
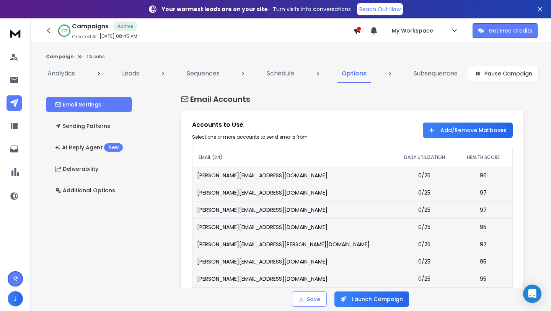
click at [449, 127] on button "Add/Remove Mailboxes" at bounding box center [468, 130] width 90 height 15
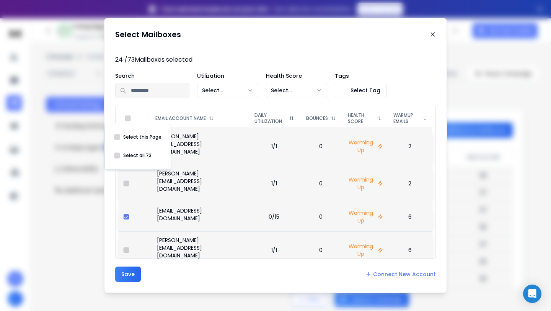
click at [137, 154] on label "Select all 73" at bounding box center [137, 155] width 28 height 6
click at [117, 155] on button "Select this Page" at bounding box center [117, 155] width 6 height 6
click at [123, 279] on button "Save" at bounding box center [128, 274] width 26 height 15
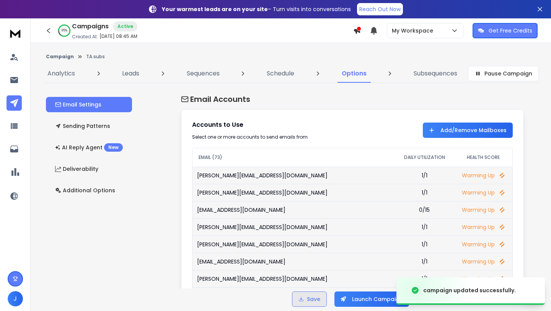
click at [319, 299] on button "Save" at bounding box center [309, 298] width 35 height 15
click at [359, 295] on button "Launch Campaign" at bounding box center [372, 298] width 75 height 15
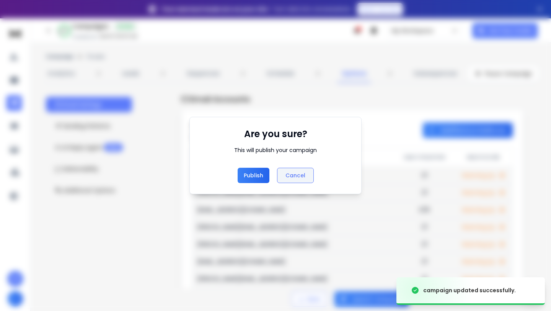
click at [253, 175] on button "Publish" at bounding box center [254, 175] width 32 height 15
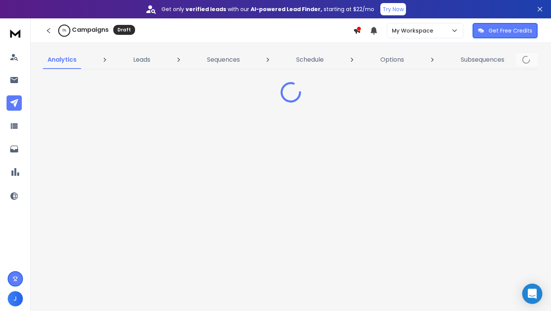
click at [531, 285] on div "Open Intercom Messenger" at bounding box center [533, 294] width 20 height 20
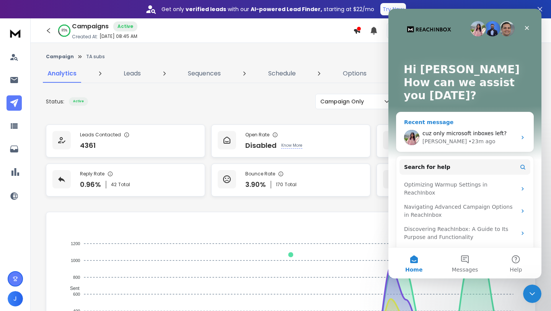
click at [453, 131] on span "cuz only microsoft inboxes left?" at bounding box center [465, 133] width 84 height 6
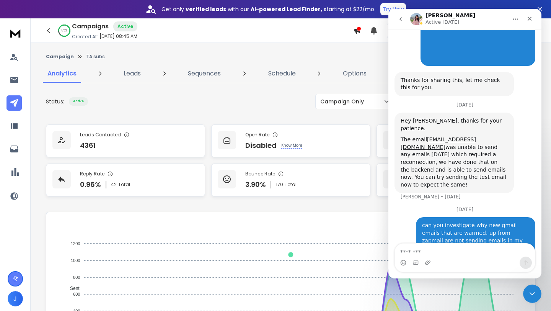
scroll to position [279, 0]
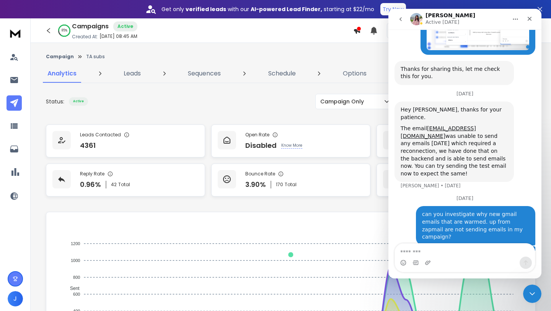
click at [400, 23] on button "go back" at bounding box center [401, 19] width 15 height 15
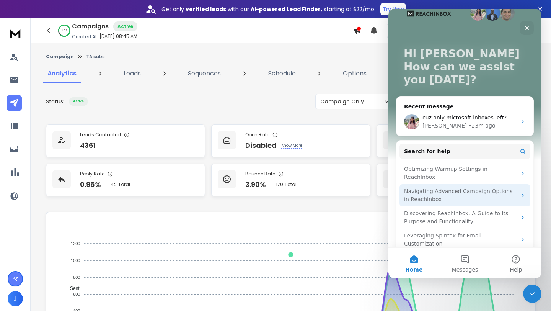
scroll to position [49, 0]
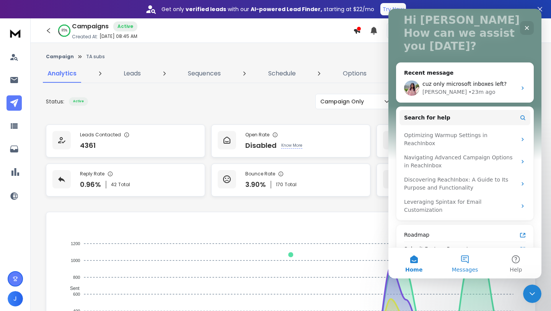
click at [469, 267] on span "Messages" at bounding box center [465, 269] width 26 height 5
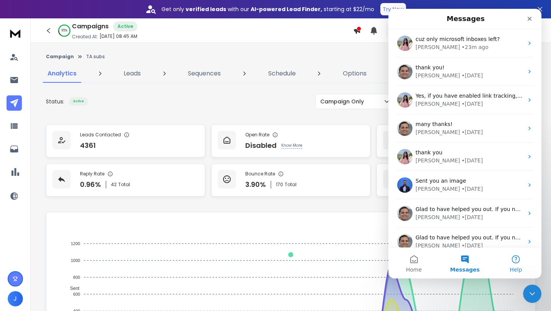
click at [519, 258] on button "Help" at bounding box center [516, 263] width 51 height 31
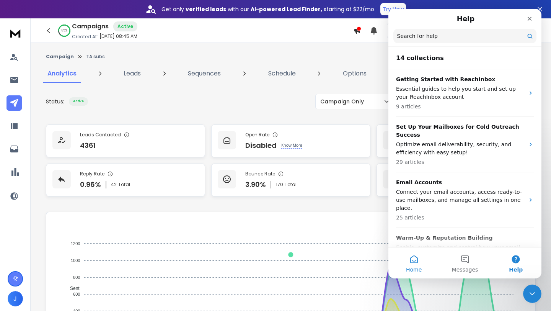
click at [403, 264] on button "Home" at bounding box center [414, 263] width 51 height 31
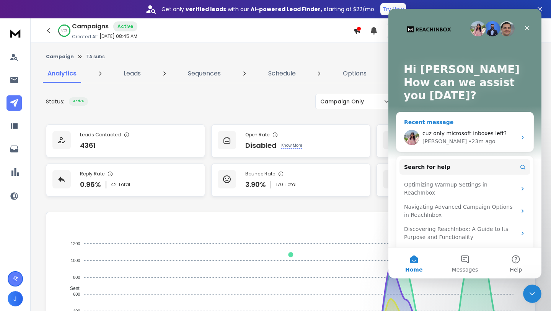
click at [469, 139] on div "• 23m ago" at bounding box center [482, 141] width 27 height 8
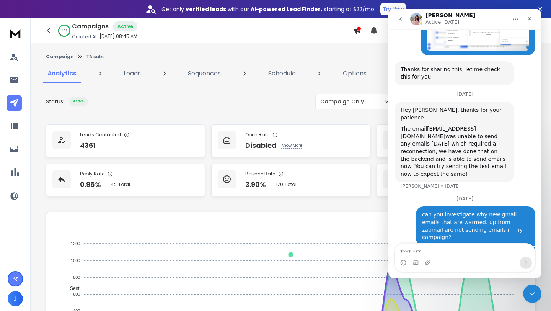
scroll to position [279, 0]
type textarea "*"
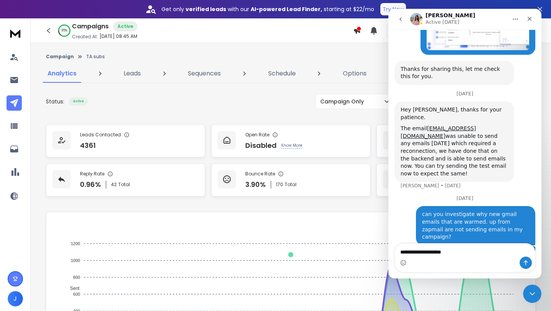
type textarea "**********"
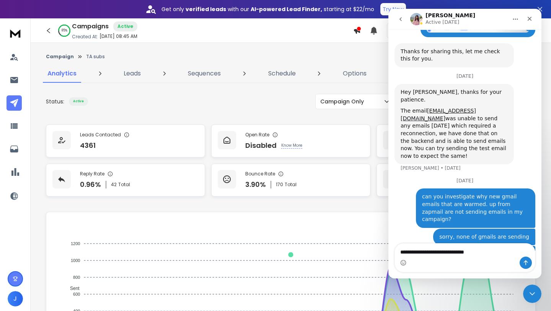
type textarea "**********"
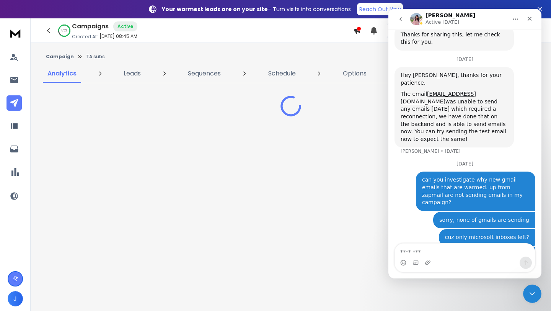
scroll to position [314, 0]
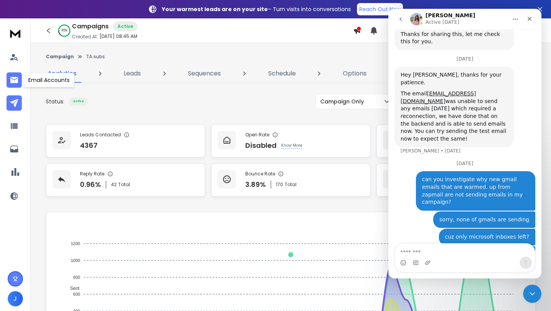
click at [23, 80] on div "Email Accounts" at bounding box center [48, 80] width 51 height 15
click at [16, 80] on icon at bounding box center [14, 80] width 8 height 6
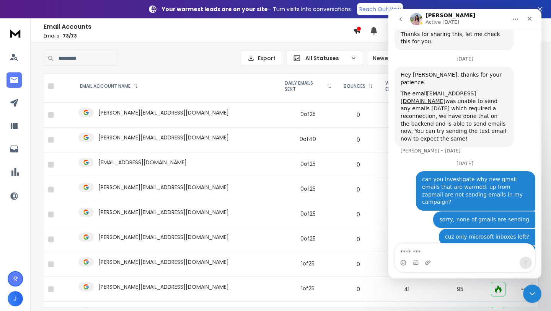
scroll to position [1614, 0]
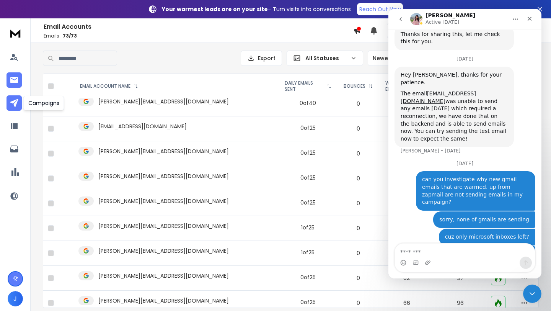
click at [16, 105] on icon at bounding box center [14, 102] width 9 height 9
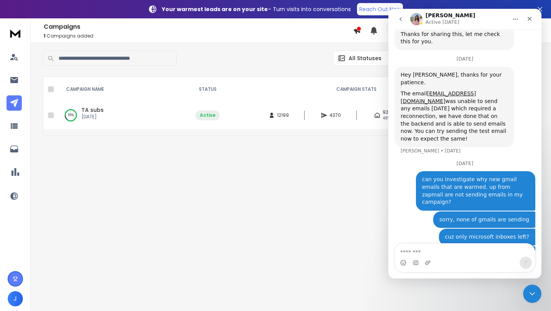
click at [535, 300] on div "Close Intercom Messenger" at bounding box center [532, 294] width 18 height 18
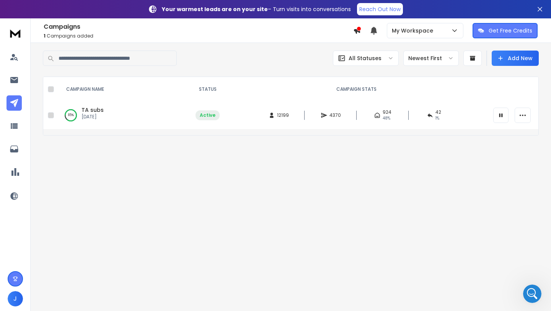
scroll to position [314, 0]
click at [11, 77] on icon at bounding box center [14, 80] width 8 height 6
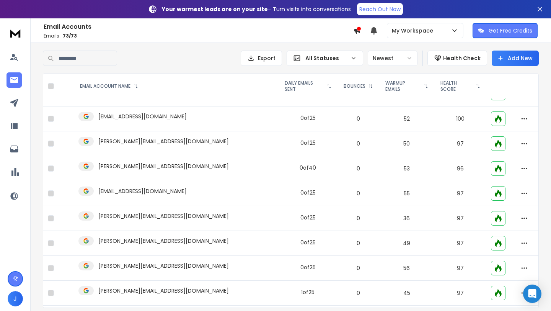
scroll to position [1614, 0]
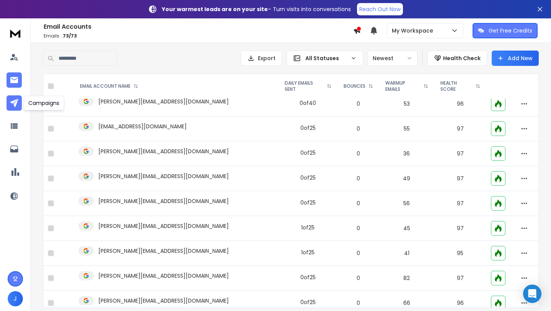
click at [12, 103] on icon at bounding box center [14, 102] width 9 height 9
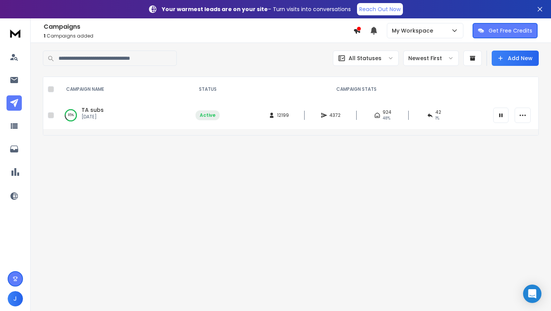
click at [140, 130] on caption at bounding box center [290, 132] width 495 height 6
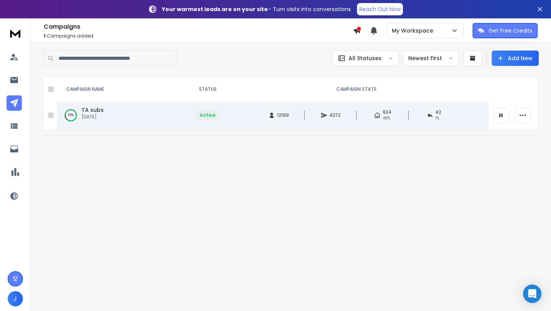
click at [141, 119] on div "85 % TA subs 15 days ago" at bounding box center [124, 115] width 119 height 18
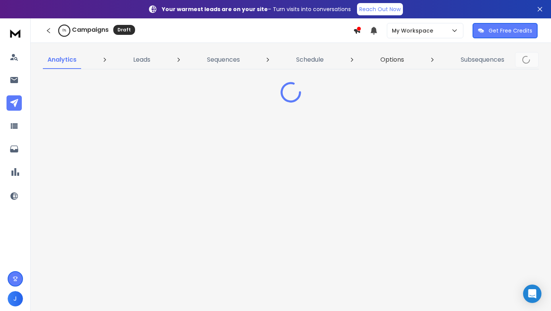
click at [392, 62] on p "Options" at bounding box center [393, 59] width 24 height 9
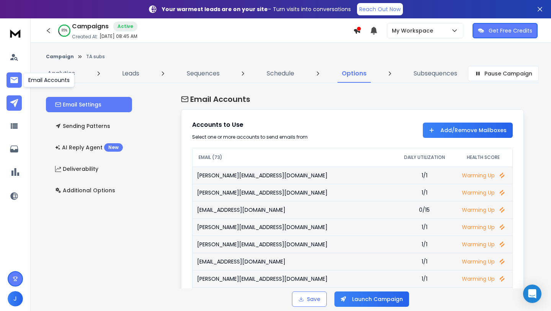
click at [15, 87] on link at bounding box center [14, 79] width 15 height 15
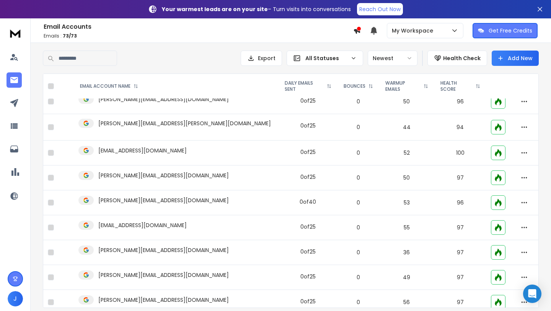
scroll to position [1614, 0]
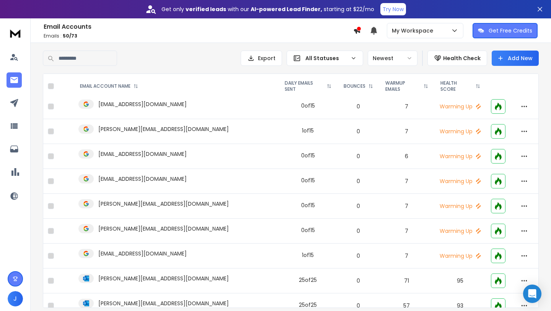
scroll to position [541, 0]
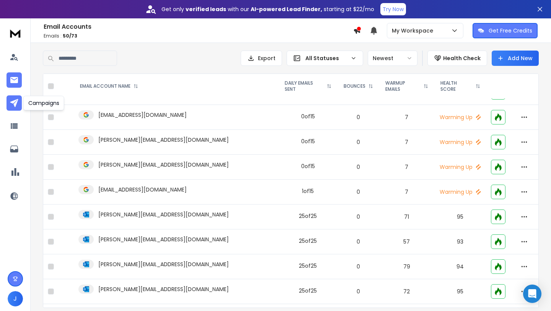
click at [8, 104] on link at bounding box center [14, 102] width 15 height 15
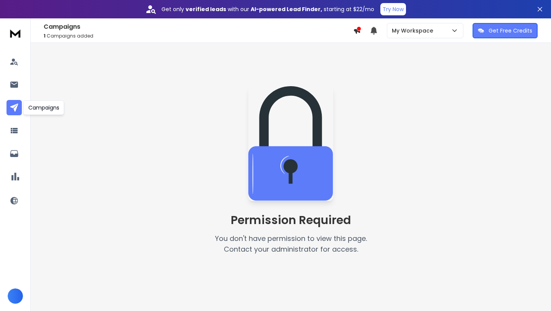
click at [15, 101] on link at bounding box center [14, 107] width 15 height 15
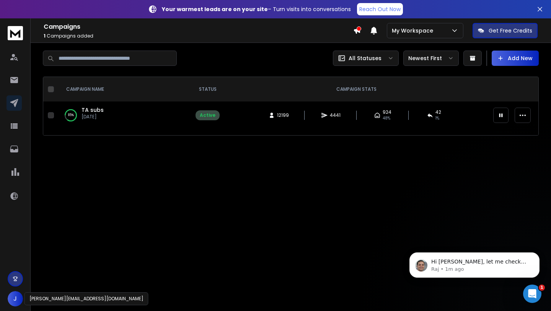
click at [13, 300] on span "J" at bounding box center [15, 298] width 15 height 15
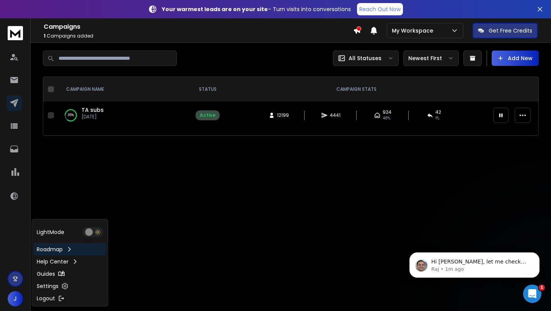
click at [97, 233] on icon at bounding box center [98, 232] width 6 height 6
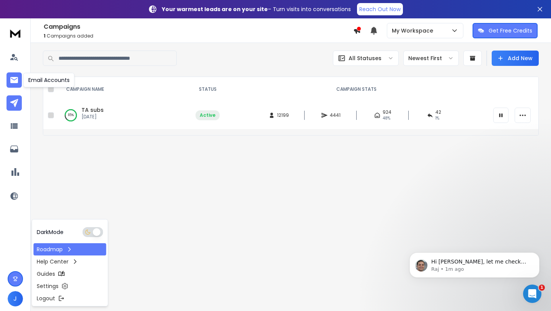
click at [15, 82] on icon at bounding box center [14, 80] width 8 height 6
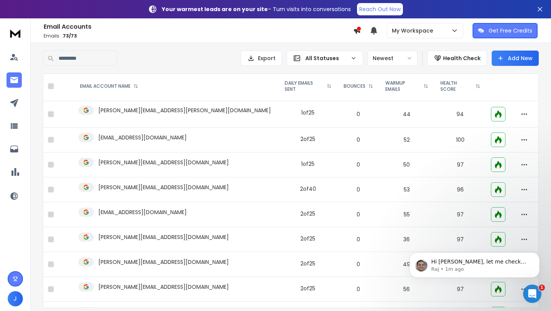
scroll to position [1614, 0]
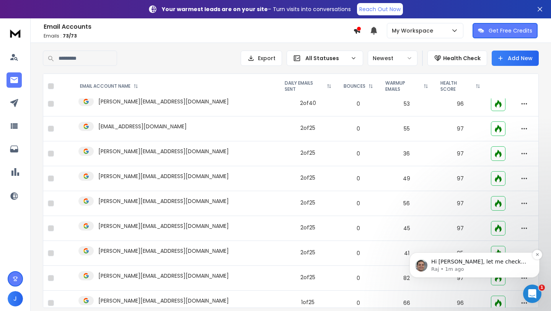
click at [446, 258] on div "Hi Julia, let me check this for you and get back to you shortly. Raj • 1m ago" at bounding box center [474, 264] width 119 height 15
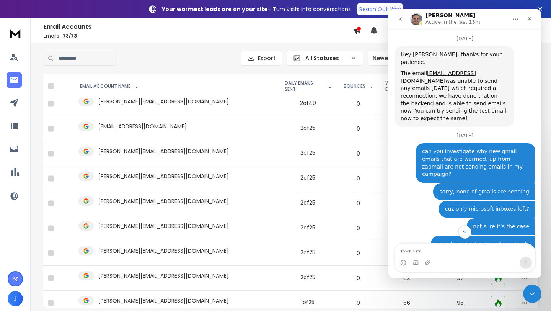
scroll to position [362, 0]
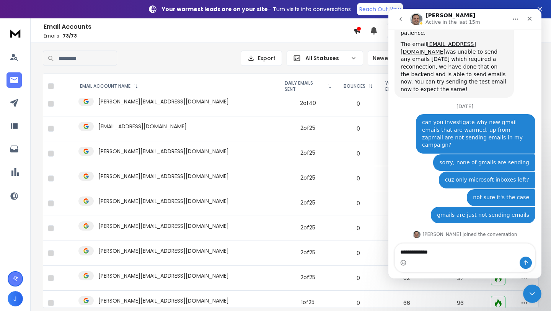
type textarea "**********"
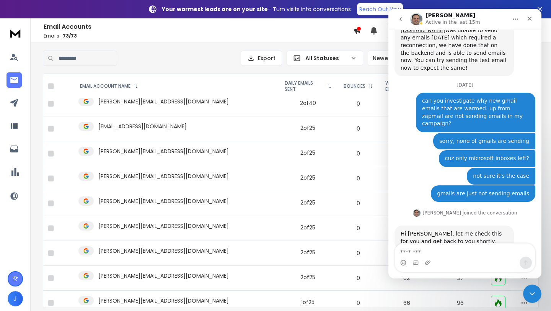
scroll to position [385, 0]
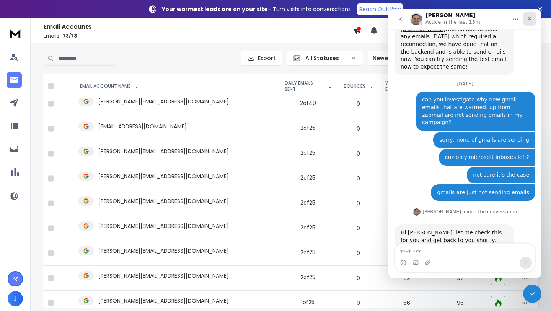
click at [530, 15] on div "Close" at bounding box center [530, 19] width 14 height 14
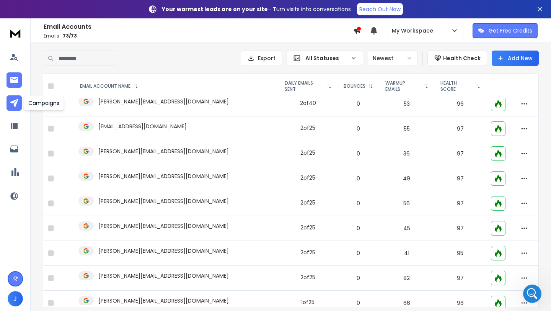
click at [15, 101] on icon at bounding box center [14, 102] width 9 height 9
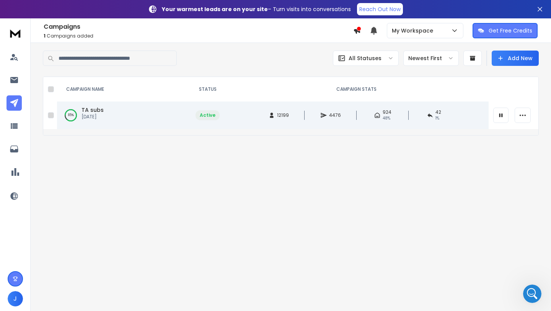
click at [82, 114] on p "[DATE]" at bounding box center [93, 117] width 22 height 6
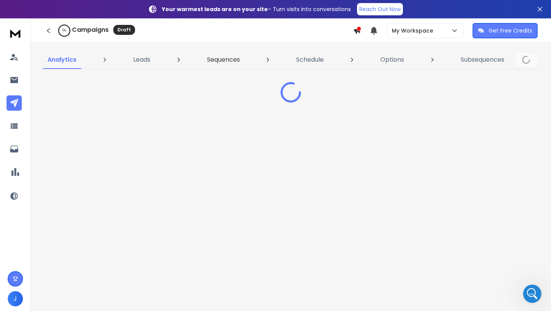
click at [214, 66] on link "Sequences" at bounding box center [224, 60] width 42 height 18
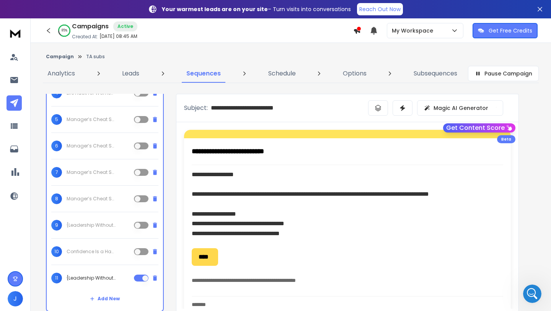
scroll to position [34, 0]
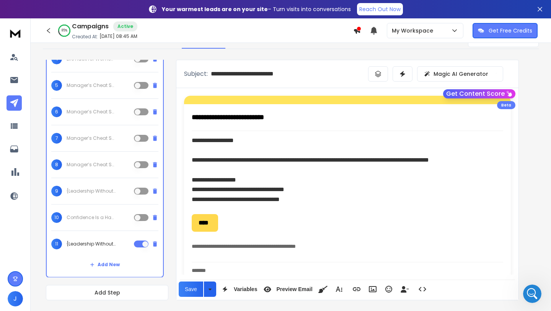
click at [98, 238] on div "11 {Leadership Without Burnout|Burnout Isn’t a Badge of Honor|Lead Without Runn…" at bounding box center [104, 244] width 107 height 26
type input "**********"
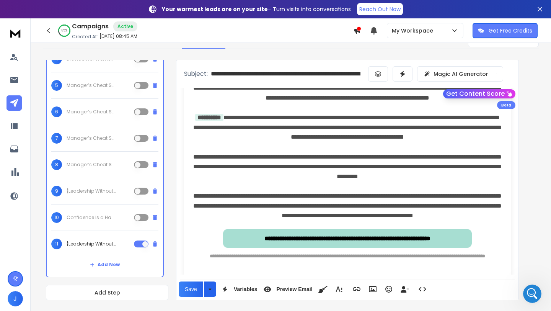
scroll to position [110, 0]
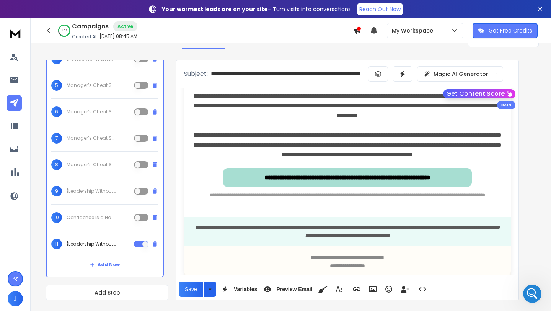
click at [325, 177] on link "**********" at bounding box center [347, 177] width 249 height 19
click at [353, 201] on icon "button" at bounding box center [356, 202] width 9 height 9
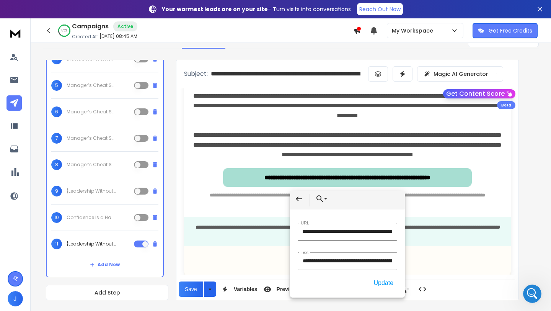
scroll to position [0, 85]
click at [221, 258] on td "**********" at bounding box center [347, 261] width 327 height 31
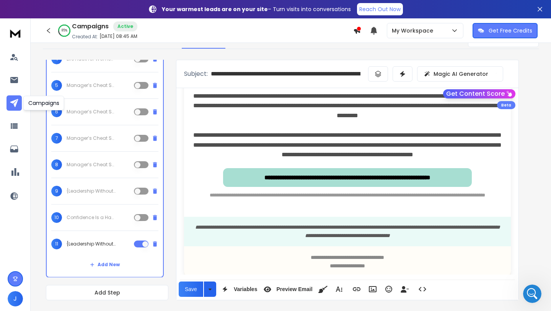
click at [12, 104] on icon at bounding box center [14, 102] width 9 height 9
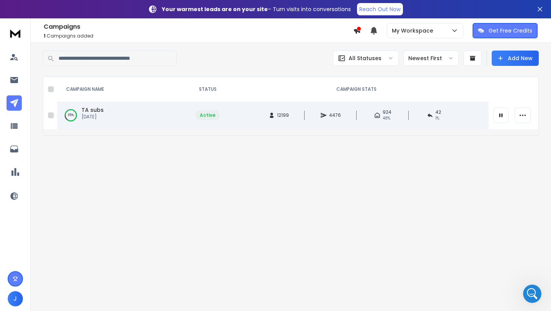
click at [128, 110] on div "85 % TA subs 15 days ago" at bounding box center [124, 115] width 119 height 18
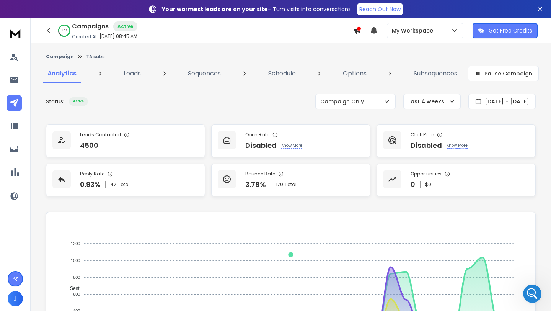
scroll to position [87, 0]
click at [15, 101] on icon at bounding box center [14, 103] width 8 height 8
